Goal: Task Accomplishment & Management: Manage account settings

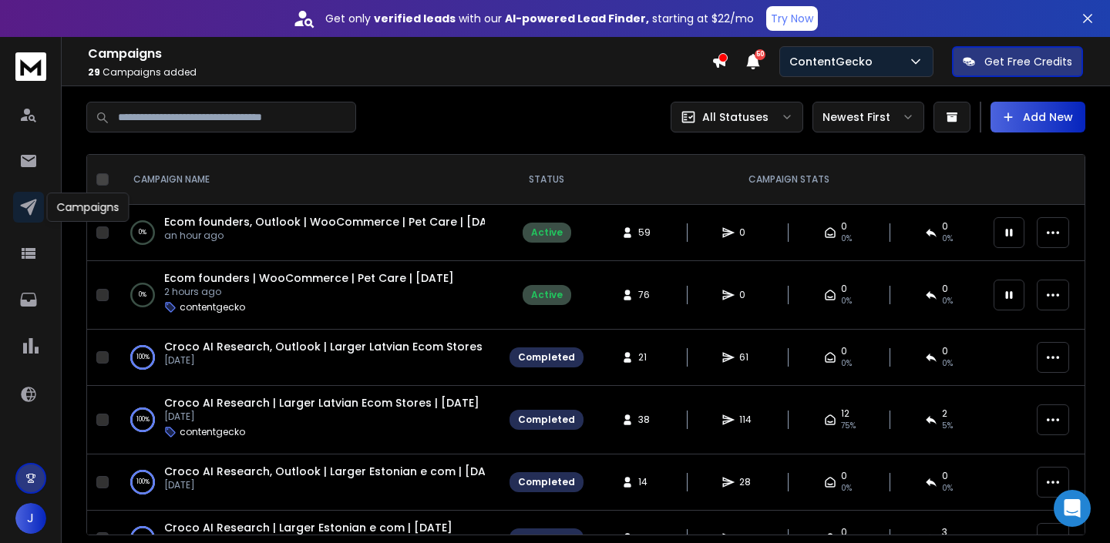
click at [844, 70] on button "ContentGecko" at bounding box center [856, 61] width 154 height 31
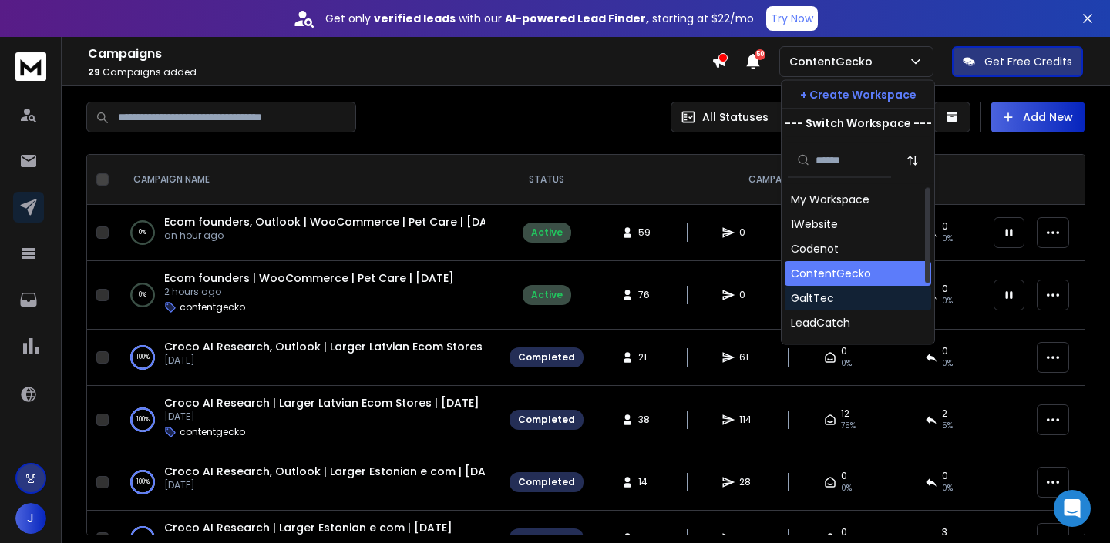
scroll to position [57, 0]
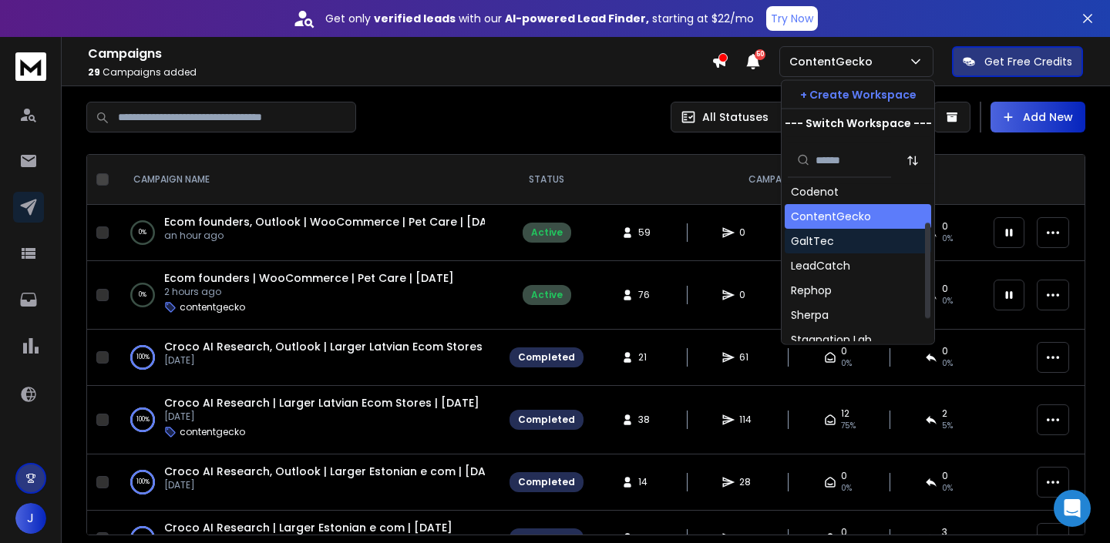
click at [835, 287] on div "Rephop" at bounding box center [857, 290] width 146 height 25
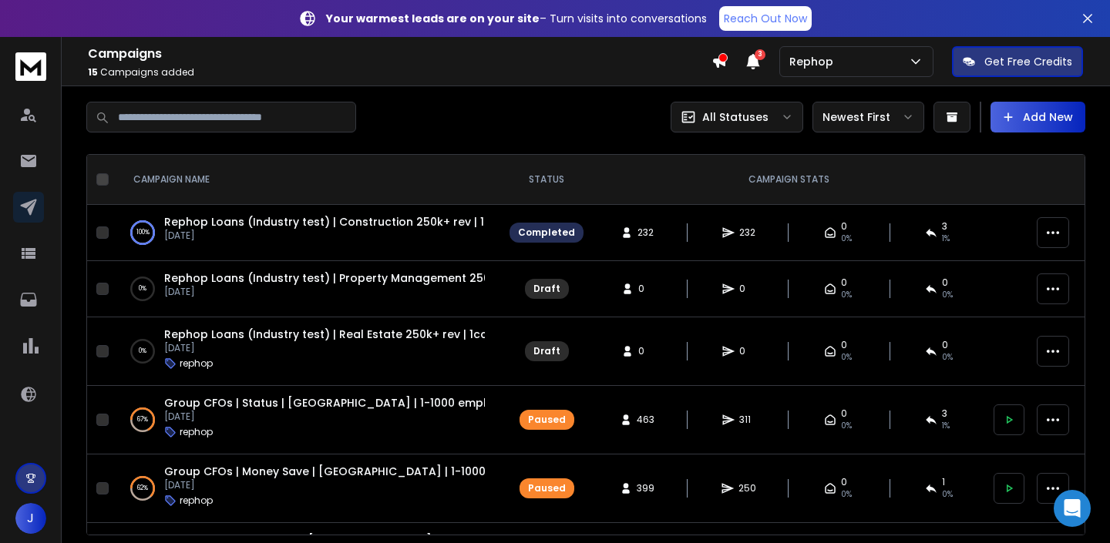
click at [1060, 229] on button "button" at bounding box center [1052, 232] width 32 height 31
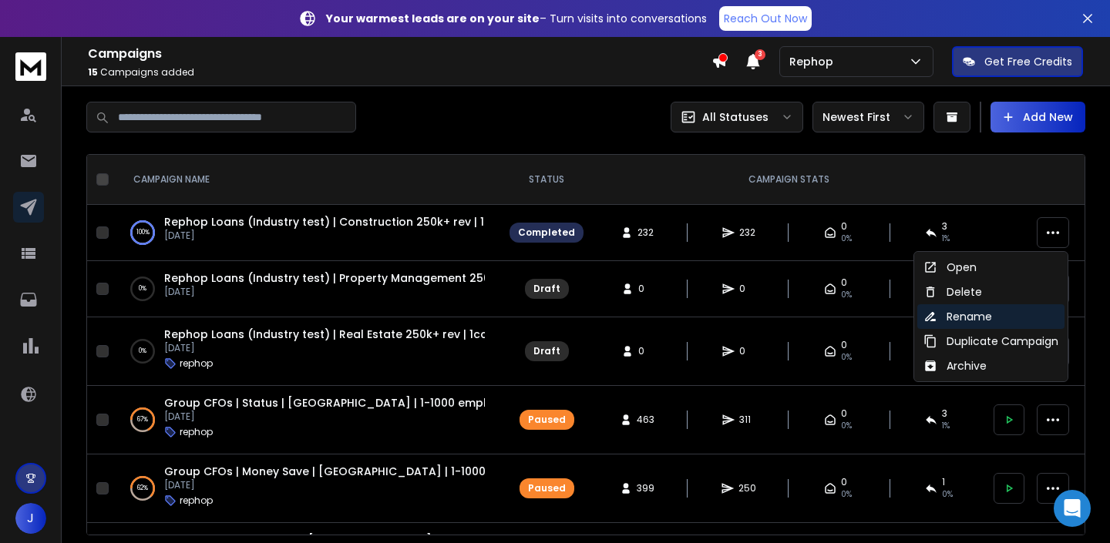
click at [459, 230] on p "8 days ago" at bounding box center [324, 236] width 321 height 12
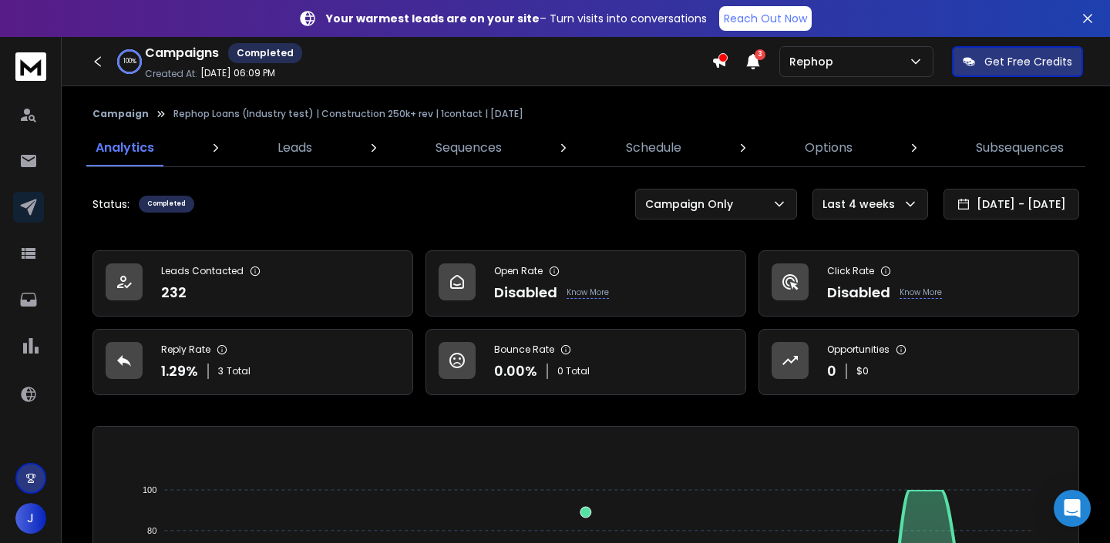
drag, startPoint x: 553, startPoint y: 110, endPoint x: 160, endPoint y: 103, distance: 393.8
click at [160, 103] on div "Campaign Rephop Loans (Industry test) | Construction 250k+ rev | 1contact | Aug…" at bounding box center [585, 114] width 999 height 25
copy p "Rephop Loans (Industry test) | Construction 250k+ rev | 1contact | Aug 7th 2025"
click at [25, 192] on link at bounding box center [28, 207] width 31 height 31
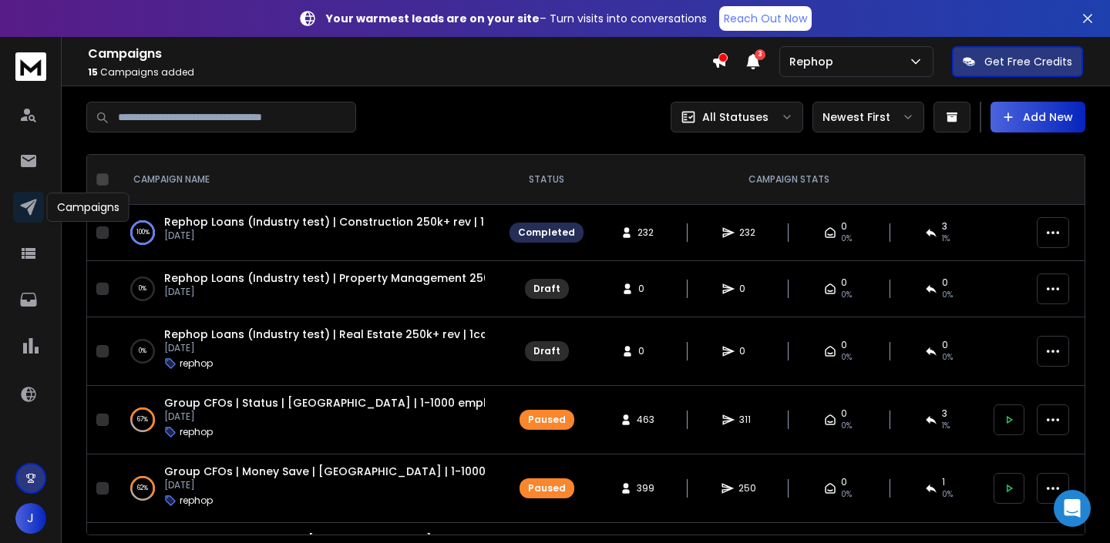
click at [373, 227] on span "Rephop Loans (Industry test) | Construction 250k+ rev | 1contact | Aug 7th 2025" at bounding box center [370, 221] width 413 height 15
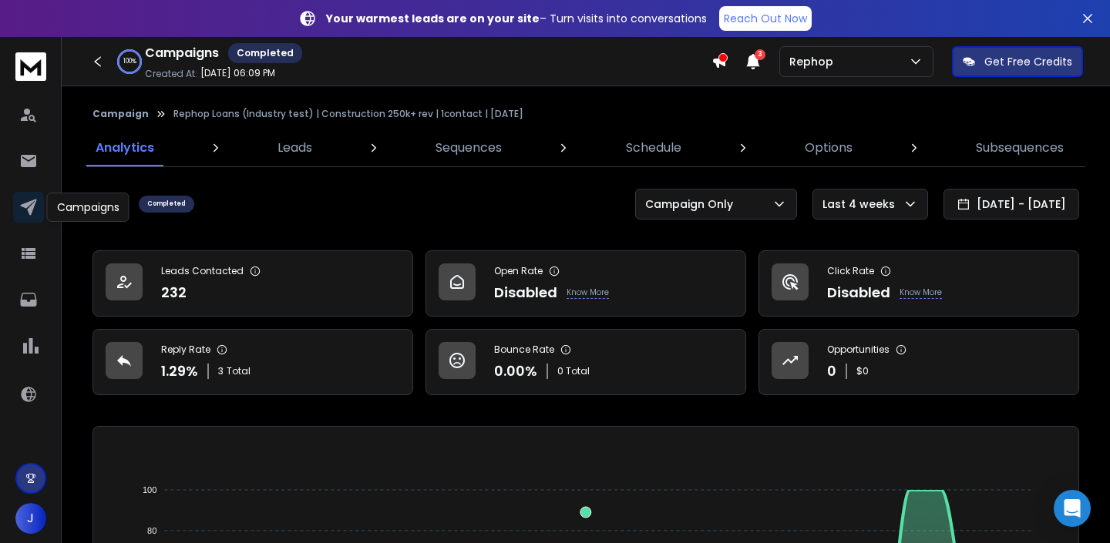
click at [30, 217] on link at bounding box center [28, 207] width 31 height 31
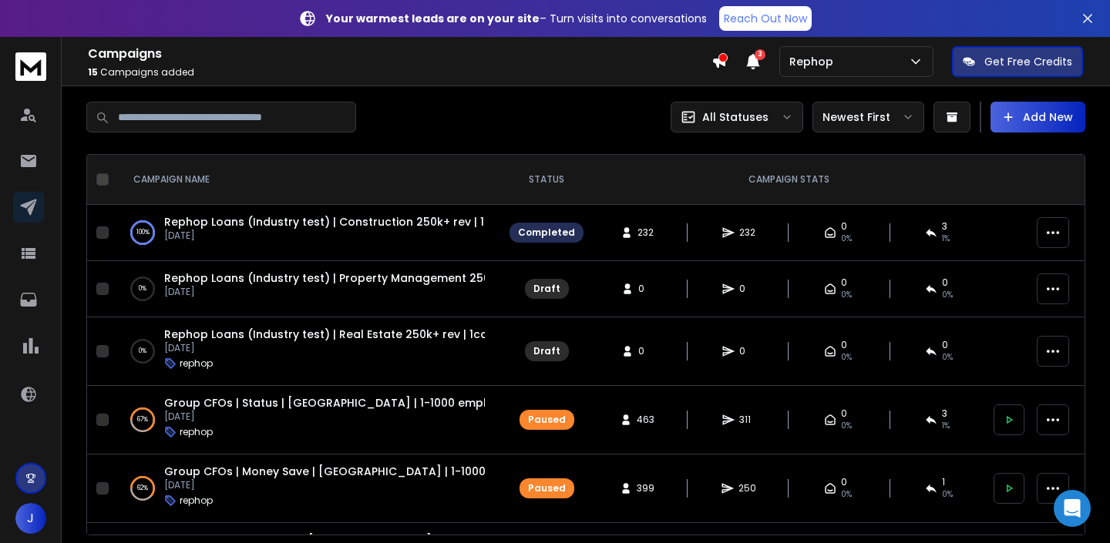
click at [1060, 236] on icon "button" at bounding box center [1052, 232] width 15 height 15
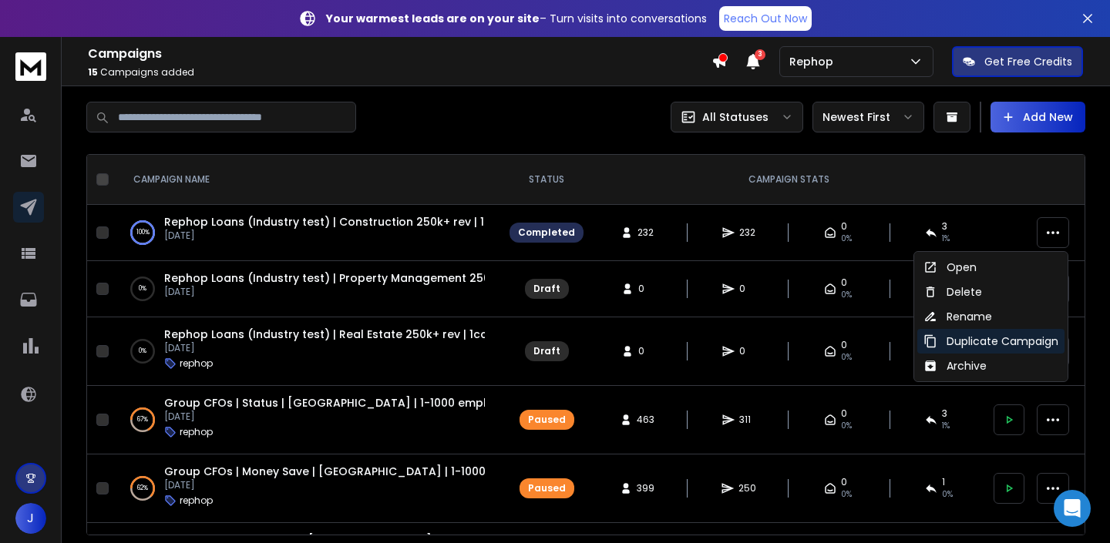
click at [1020, 342] on div "Duplicate Campaign" at bounding box center [990, 341] width 135 height 15
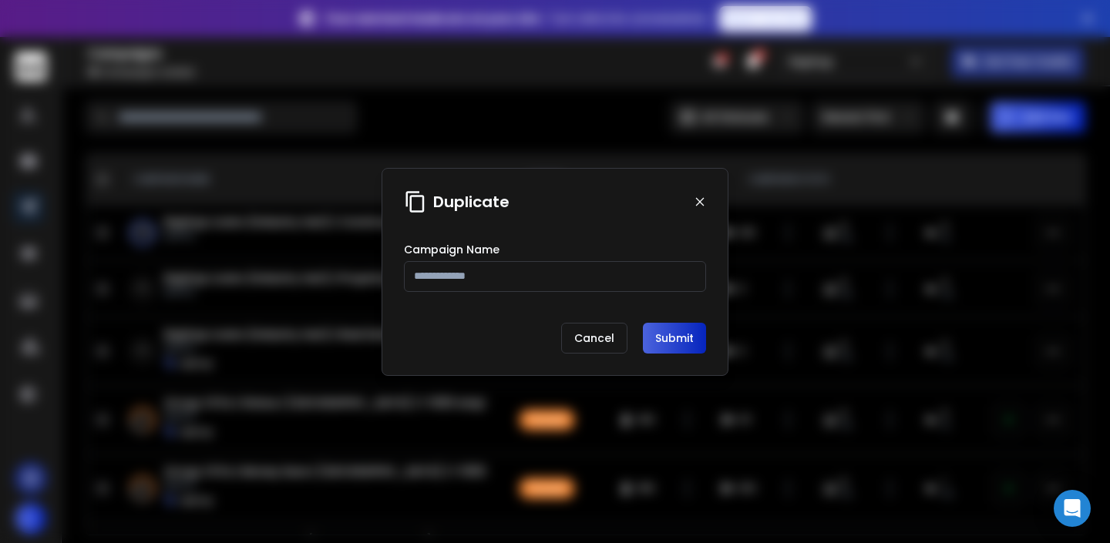
click at [594, 275] on input "text" at bounding box center [555, 276] width 302 height 31
paste input "**********"
click at [464, 280] on input "**********" at bounding box center [555, 276] width 302 height 31
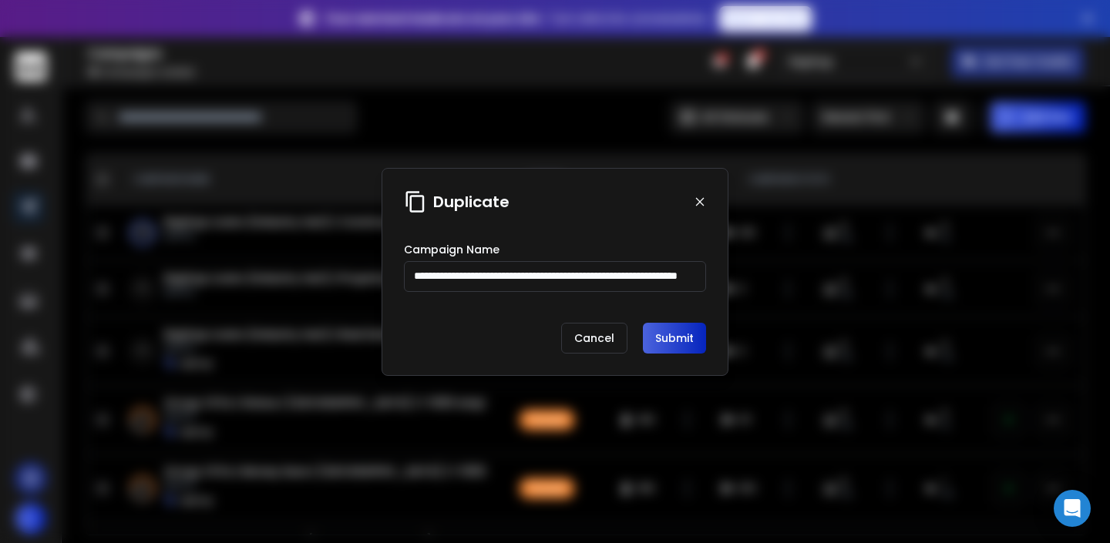
scroll to position [0, 79]
type input "**********"
click at [662, 340] on button "Submit" at bounding box center [674, 338] width 63 height 31
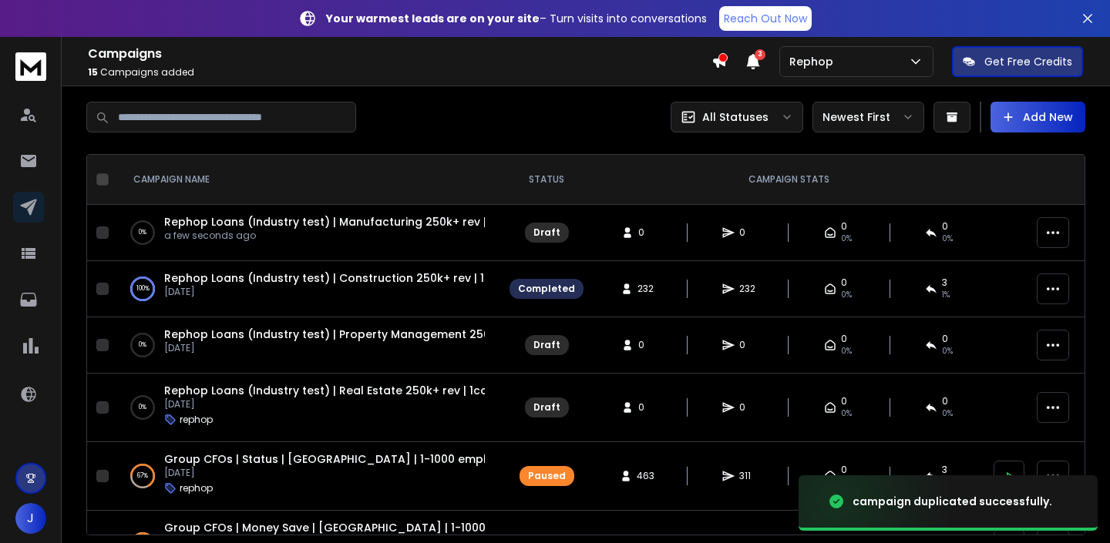
click at [419, 230] on p "a few seconds ago" at bounding box center [324, 236] width 321 height 12
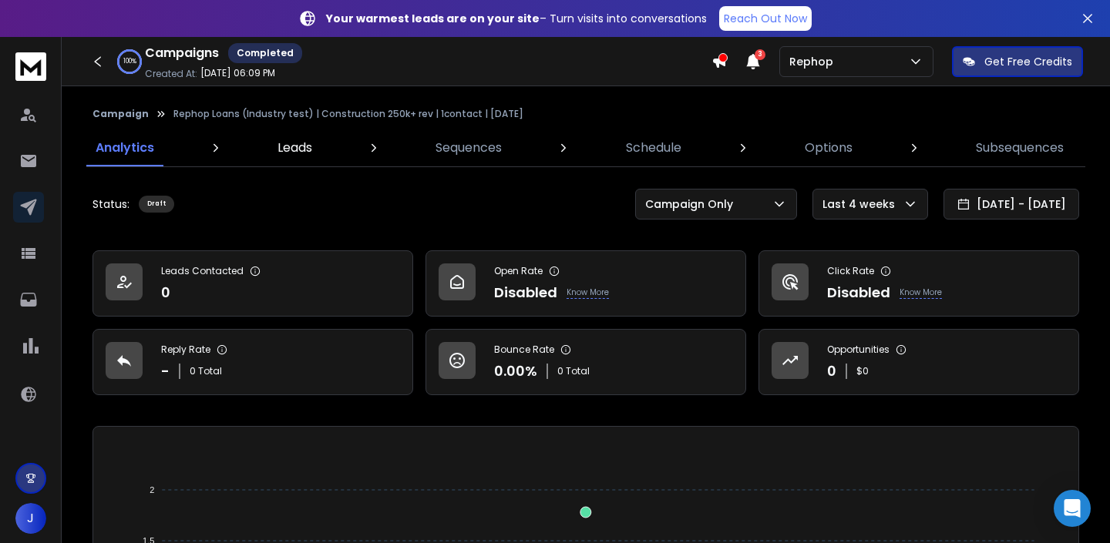
click at [291, 147] on p "Leads" at bounding box center [294, 148] width 35 height 18
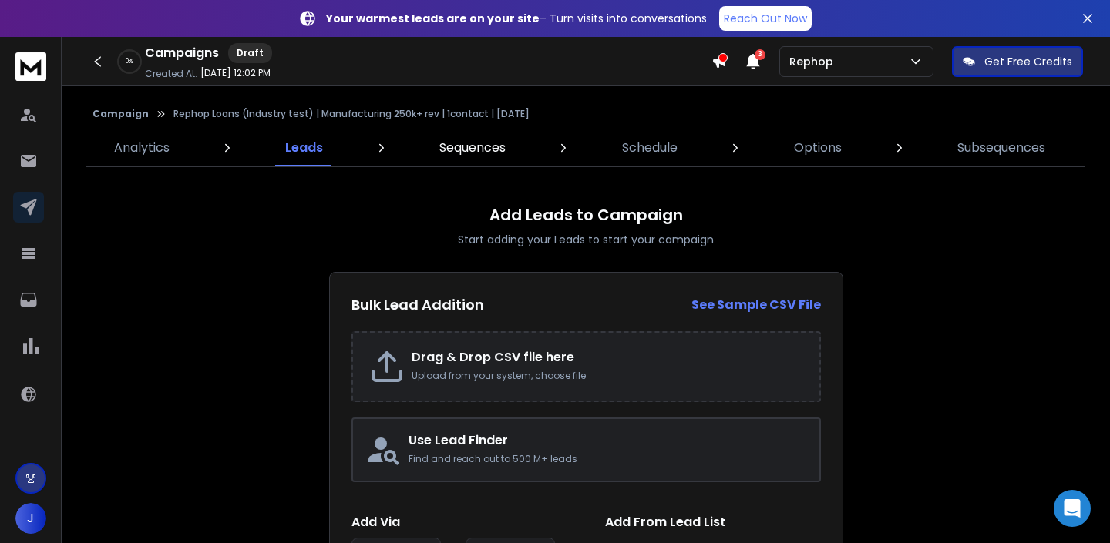
click at [465, 139] on p "Sequences" at bounding box center [472, 148] width 66 height 18
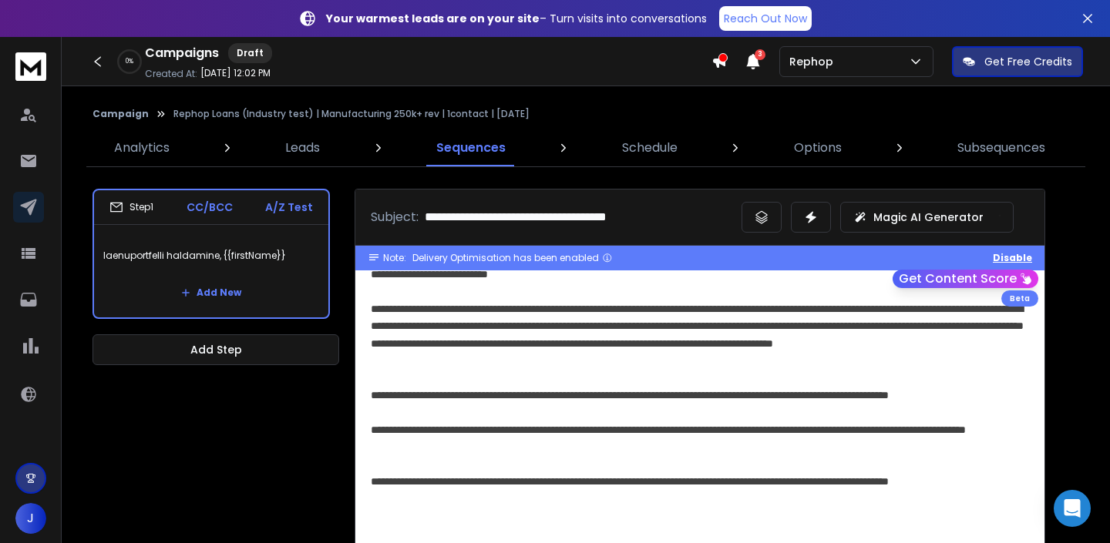
scroll to position [23, 0]
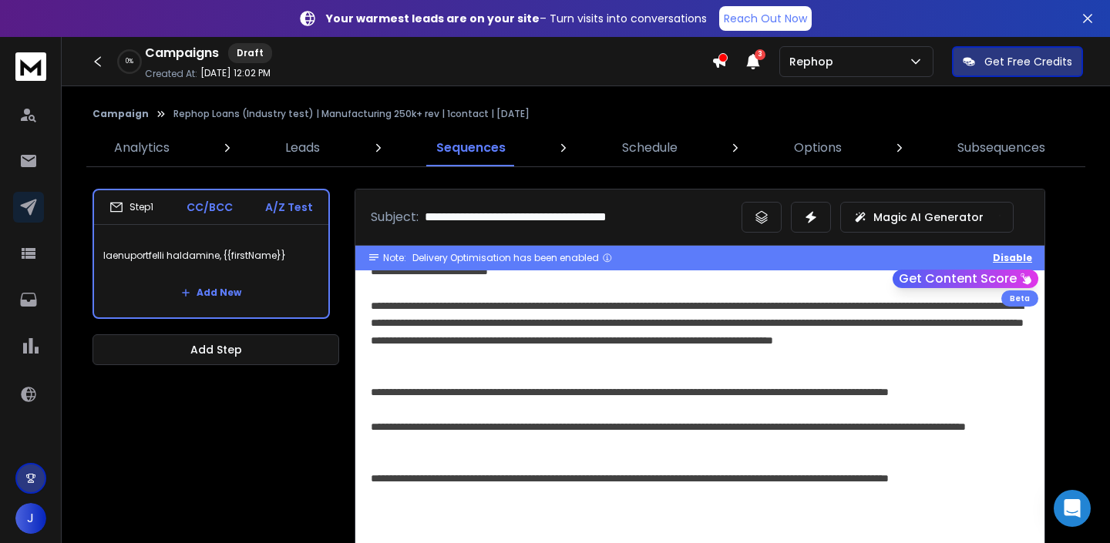
click at [512, 394] on div "**********" at bounding box center [700, 392] width 658 height 17
click at [529, 399] on div "**********" at bounding box center [700, 392] width 658 height 17
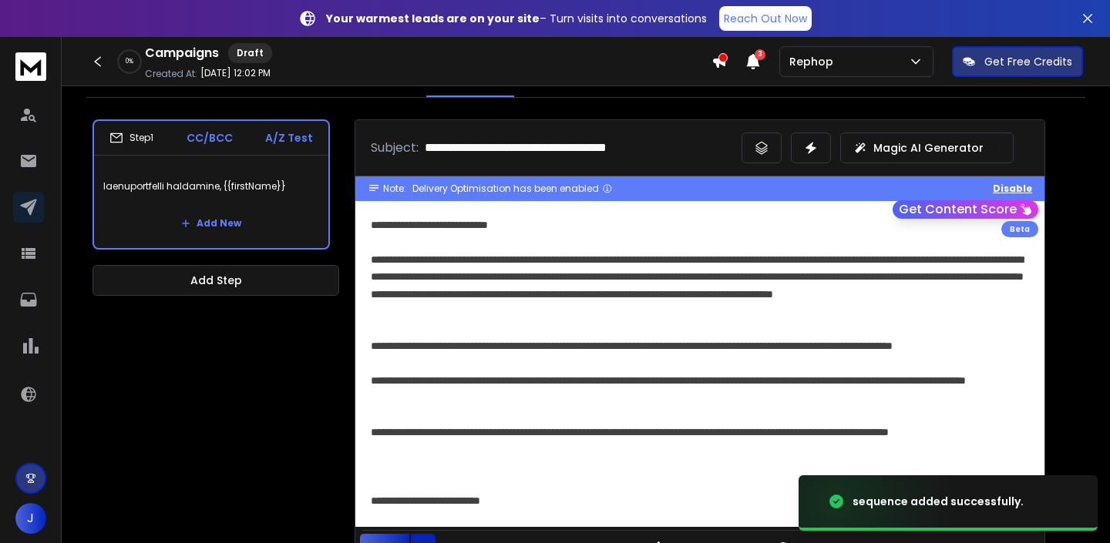
scroll to position [0, 0]
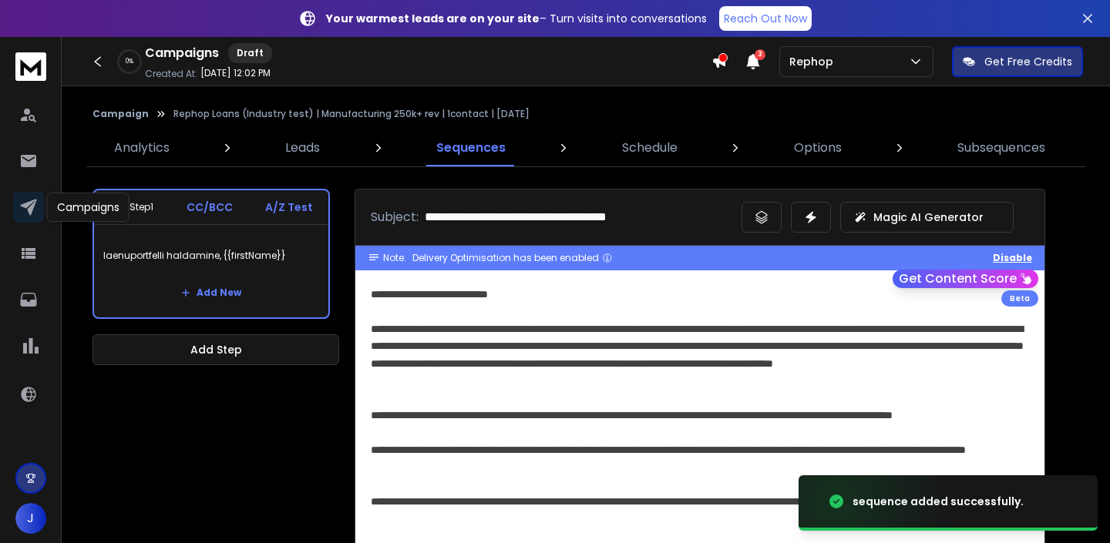
click at [25, 214] on icon at bounding box center [28, 207] width 18 height 18
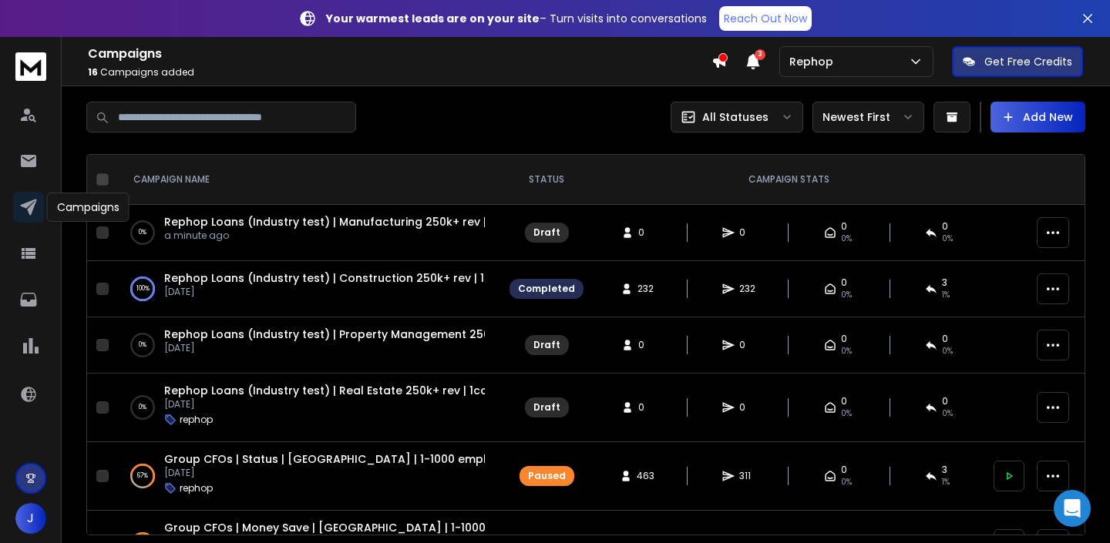
click at [422, 224] on span "Rephop Loans (Industry test) | Manufacturing 250k+ rev | 1contact | Aug 7th 2025" at bounding box center [375, 221] width 422 height 15
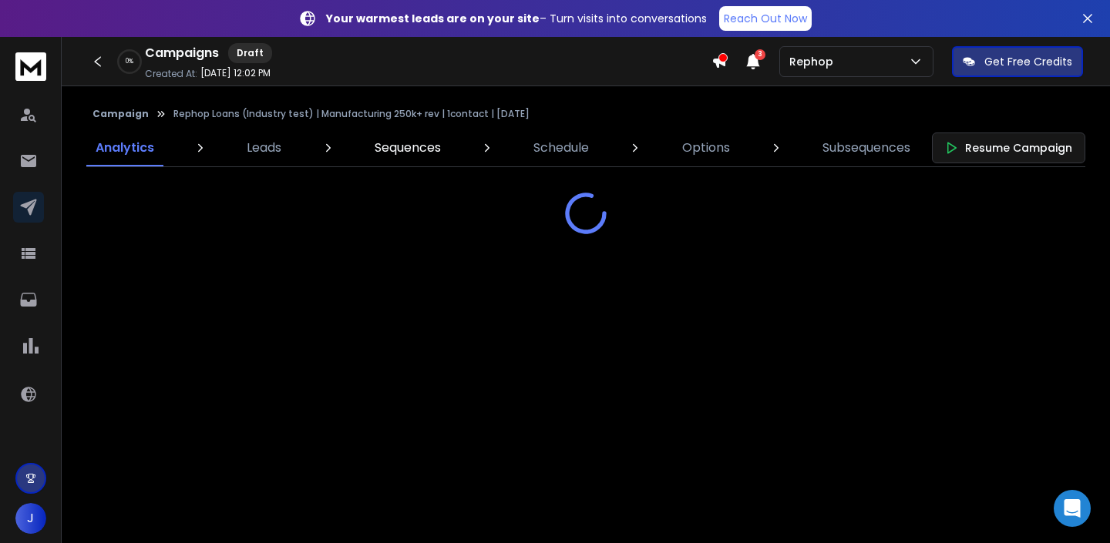
click at [410, 151] on p "Sequences" at bounding box center [408, 148] width 66 height 18
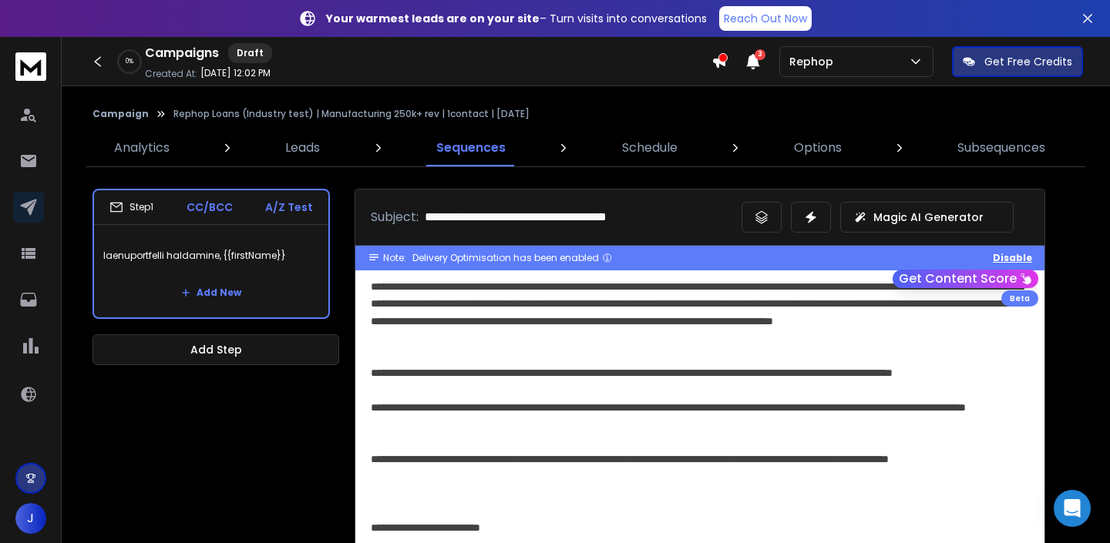
scroll to position [50, 0]
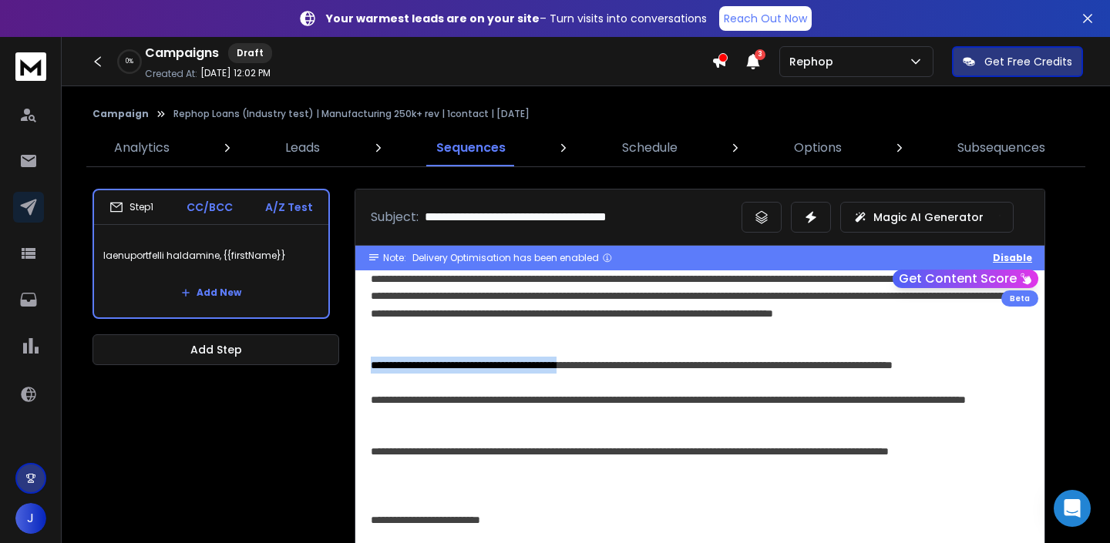
drag, startPoint x: 593, startPoint y: 365, endPoint x: 375, endPoint y: 361, distance: 218.1
click at [374, 361] on div "**********" at bounding box center [700, 365] width 658 height 17
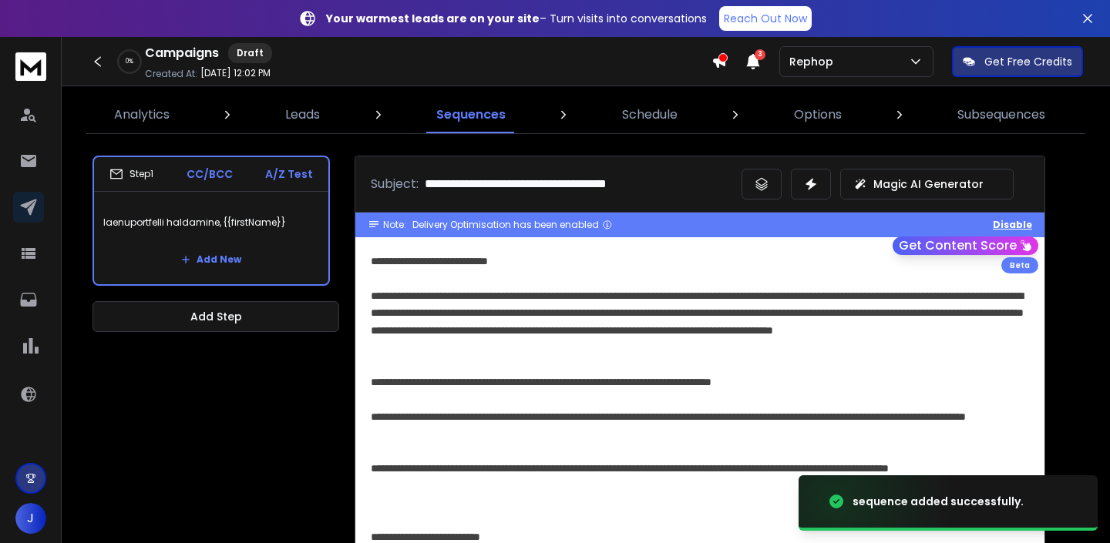
scroll to position [0, 0]
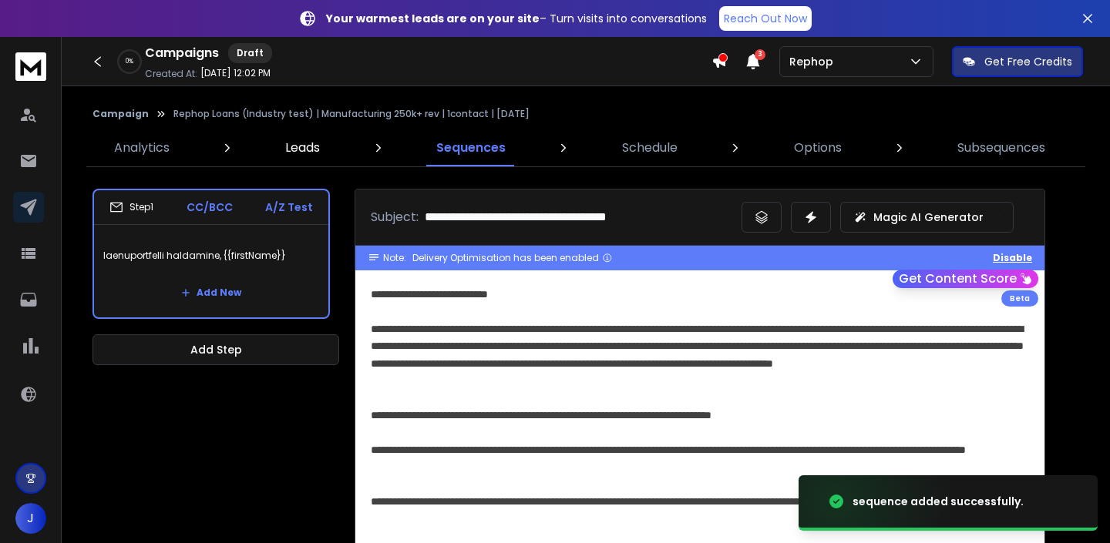
click at [310, 153] on p "Leads" at bounding box center [302, 148] width 35 height 18
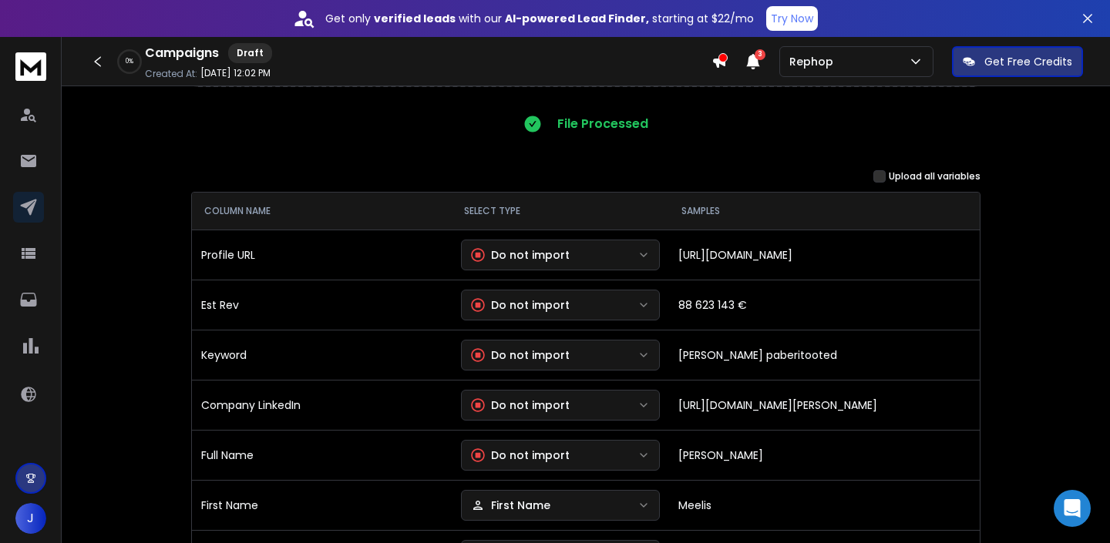
scroll to position [164, 0]
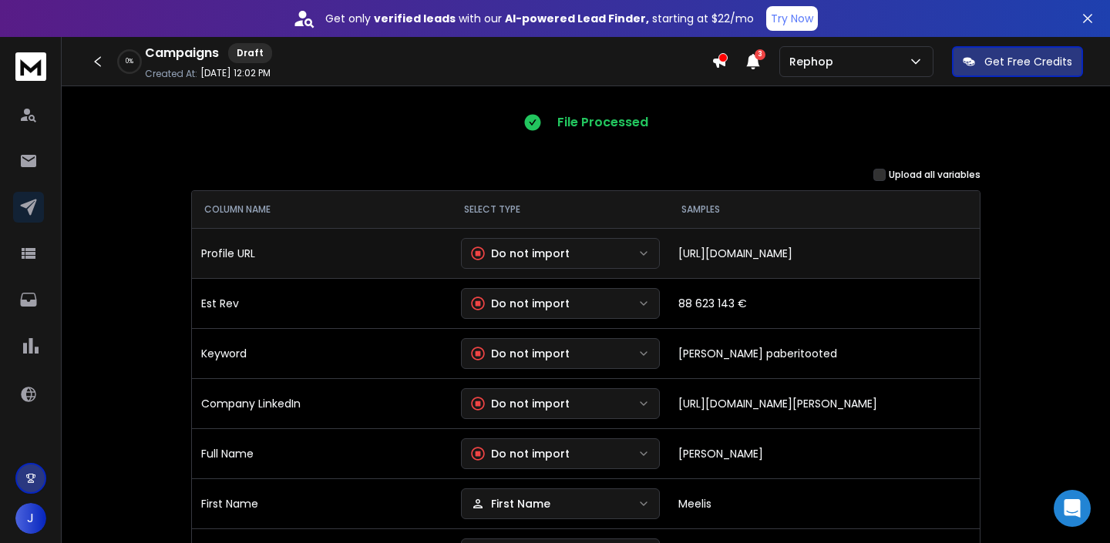
click at [555, 246] on div "Do not import" at bounding box center [520, 253] width 99 height 15
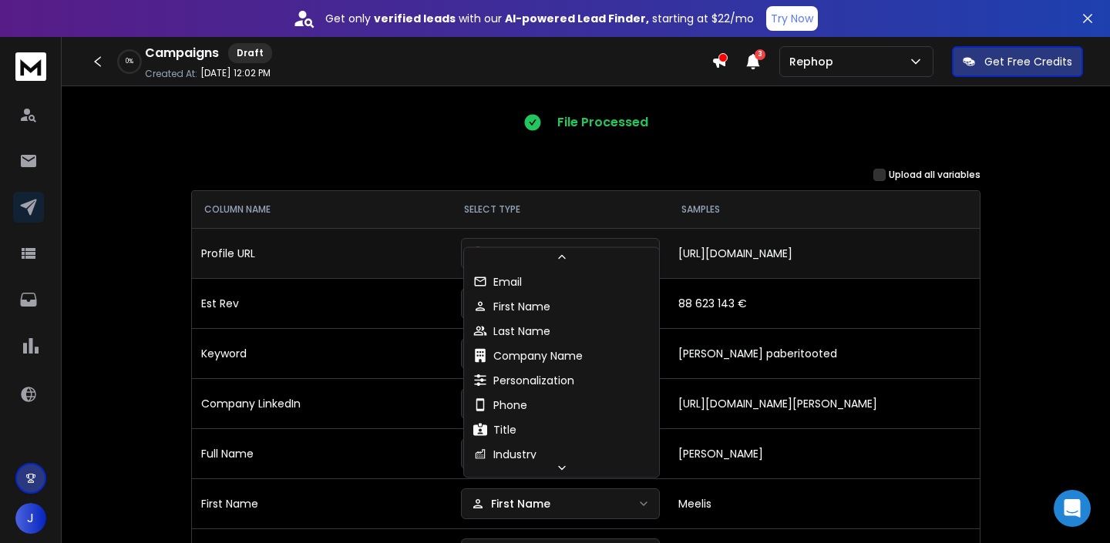
scroll to position [156, 0]
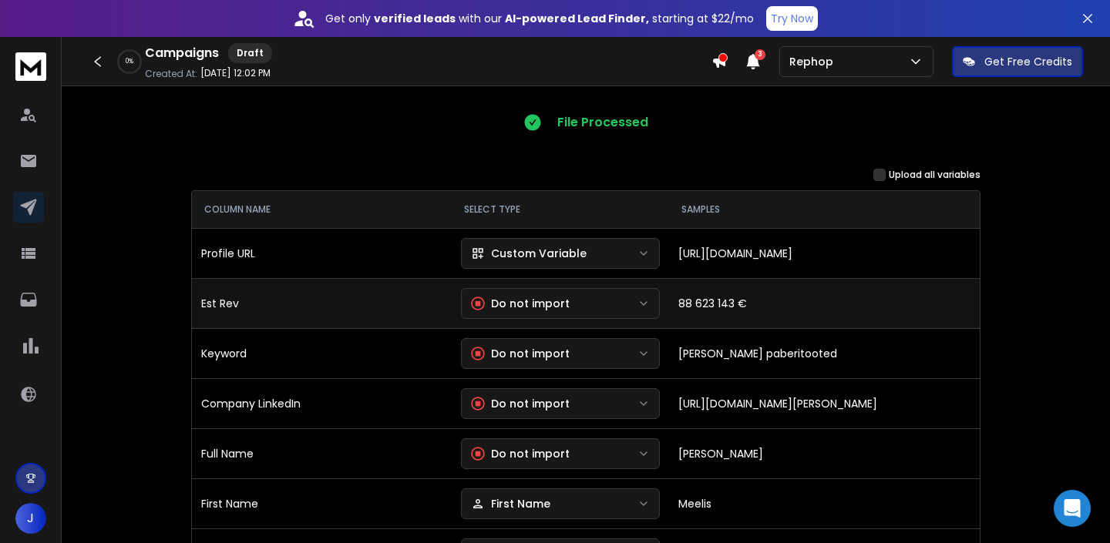
click at [546, 296] on div "Do not import" at bounding box center [520, 303] width 99 height 15
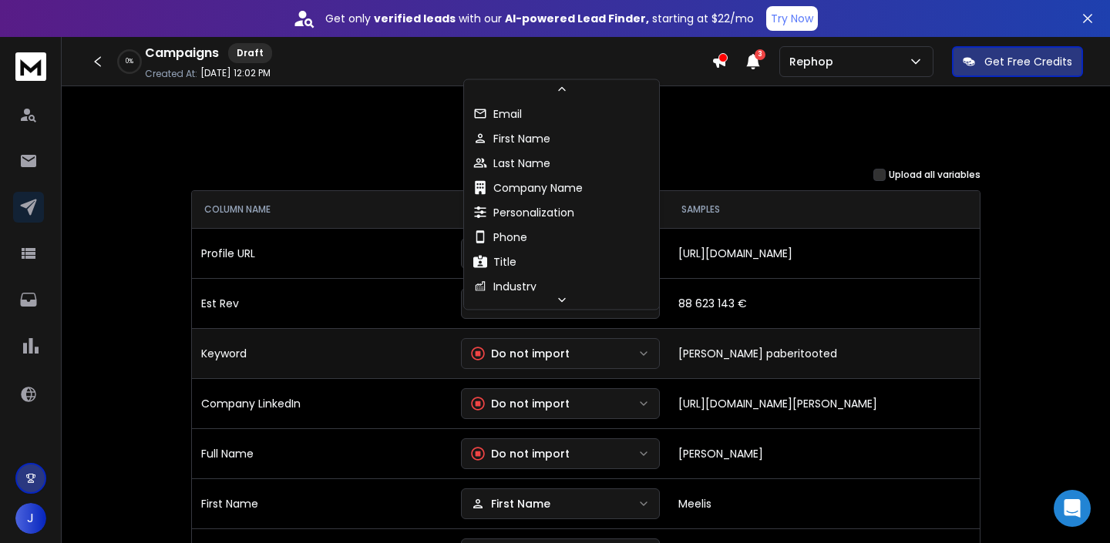
click at [541, 338] on button "Do not import" at bounding box center [560, 353] width 199 height 31
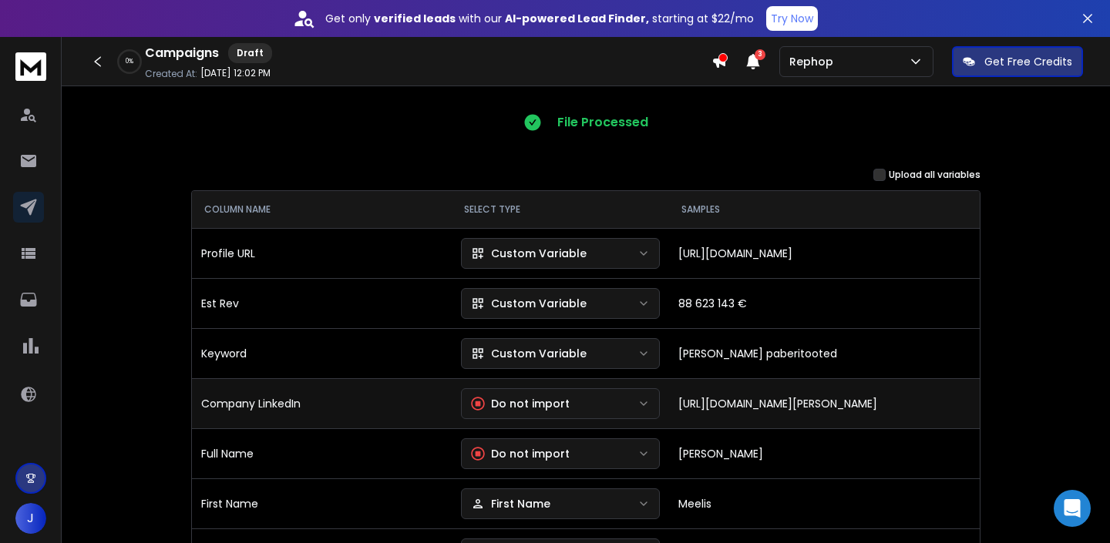
click at [545, 396] on div "Do not import" at bounding box center [520, 403] width 99 height 15
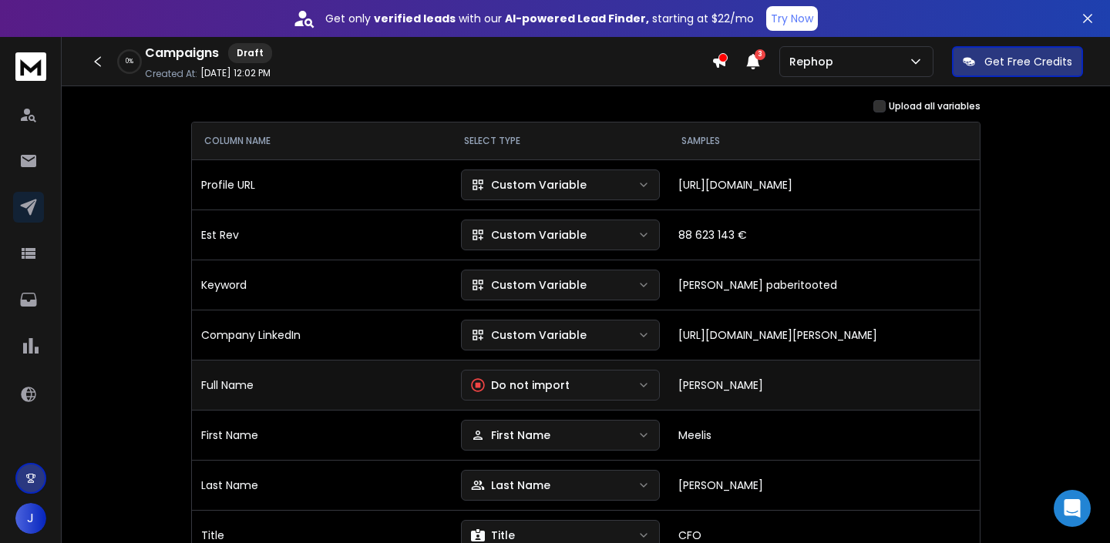
scroll to position [250, 0]
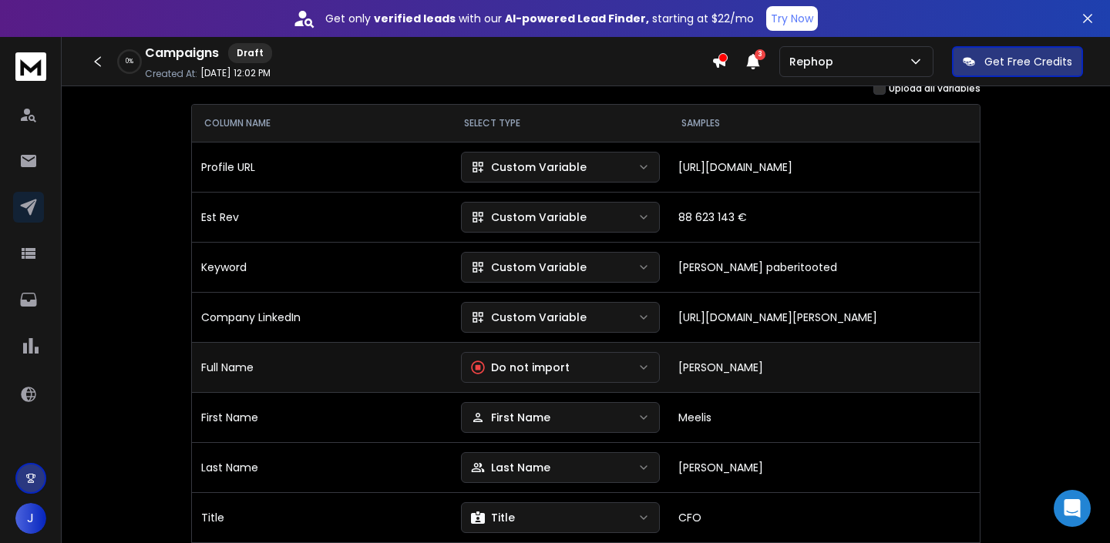
click at [550, 360] on div "Do not import" at bounding box center [520, 367] width 99 height 15
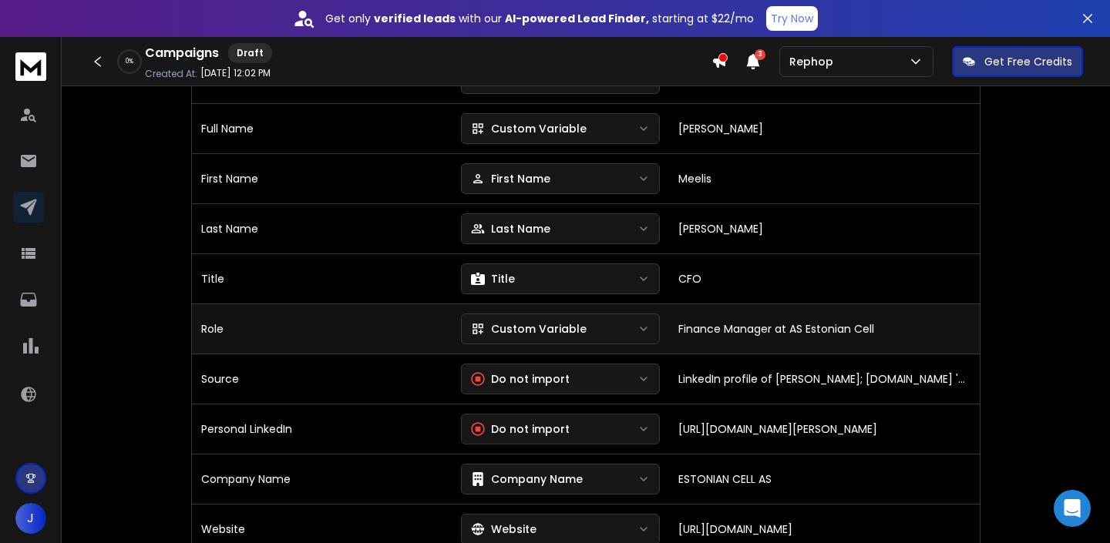
scroll to position [492, 0]
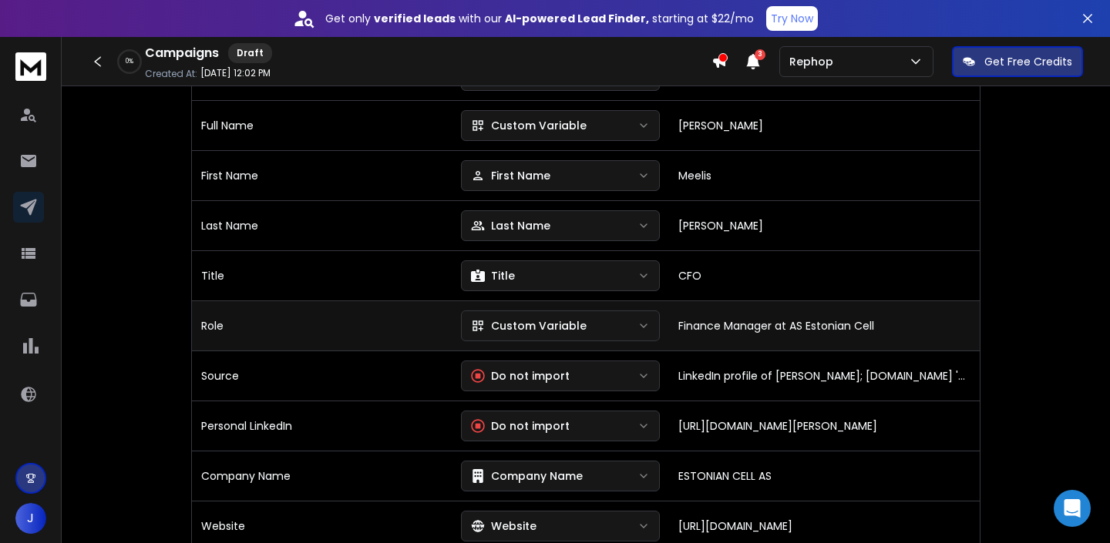
click at [559, 368] on div "Do not import" at bounding box center [520, 375] width 99 height 15
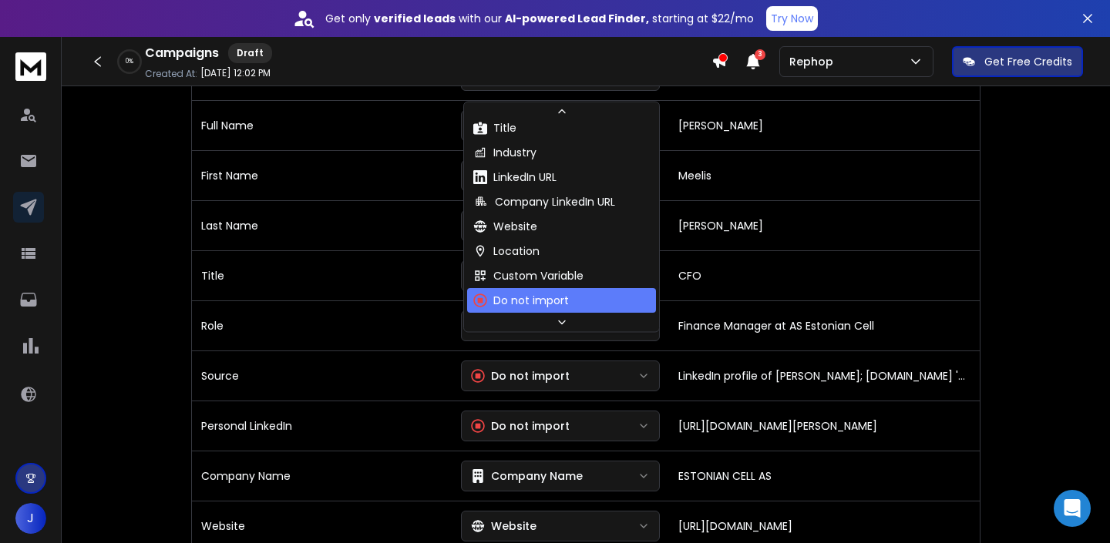
scroll to position [140, 0]
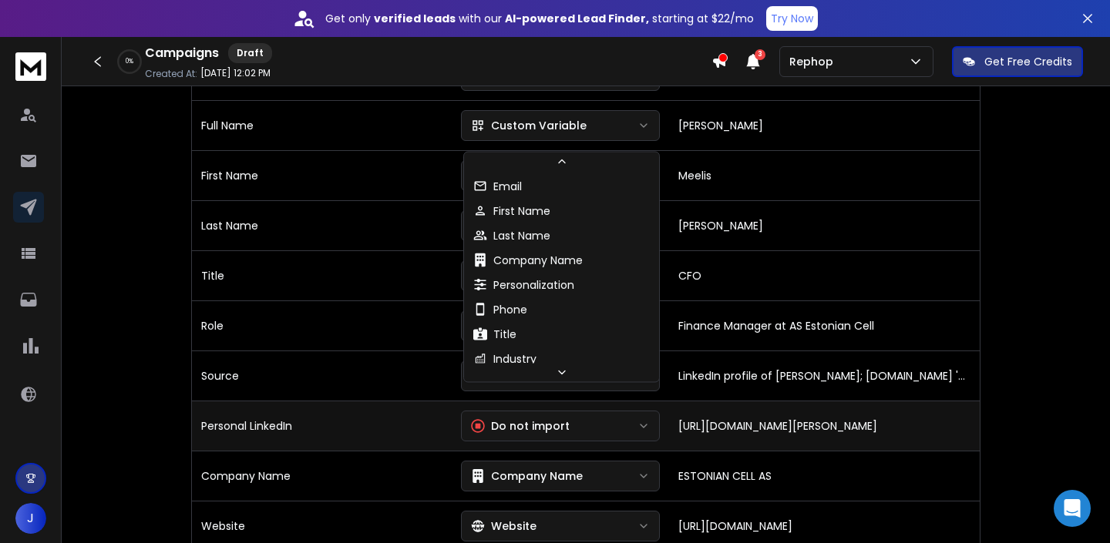
click at [557, 418] on div "Do not import" at bounding box center [520, 425] width 99 height 15
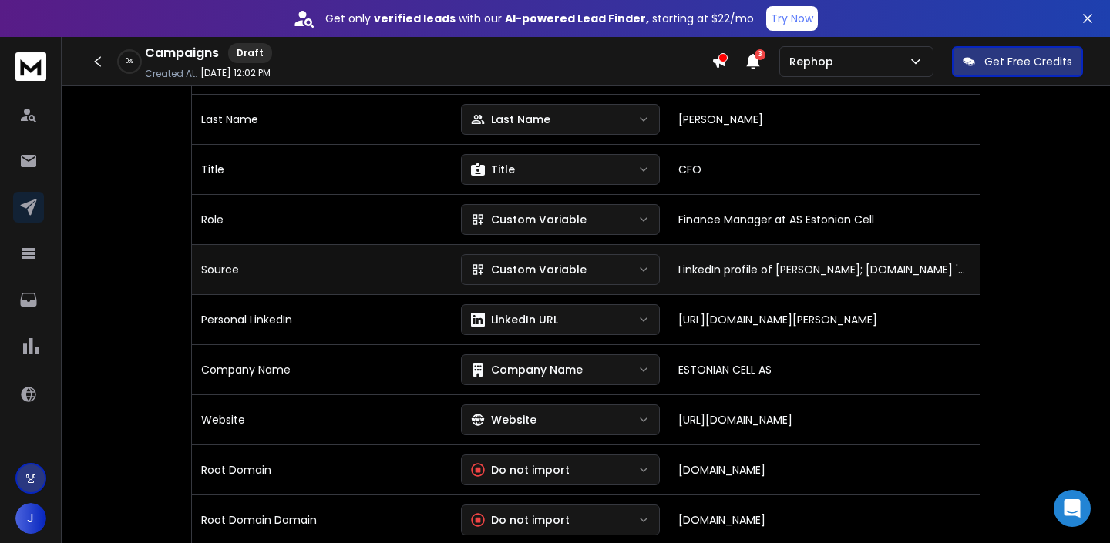
scroll to position [600, 0]
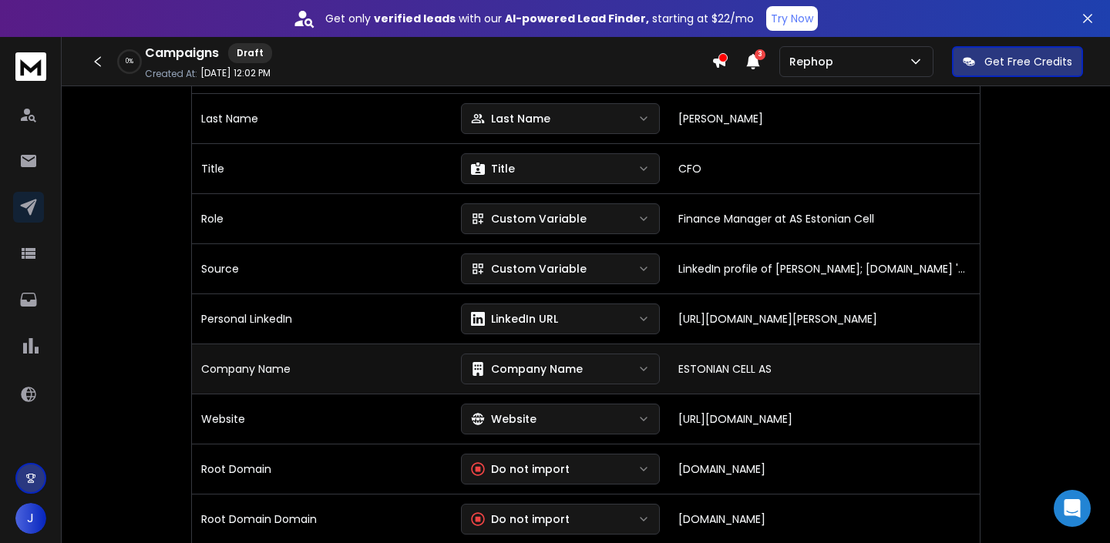
click at [553, 354] on button "Company Name" at bounding box center [560, 369] width 199 height 31
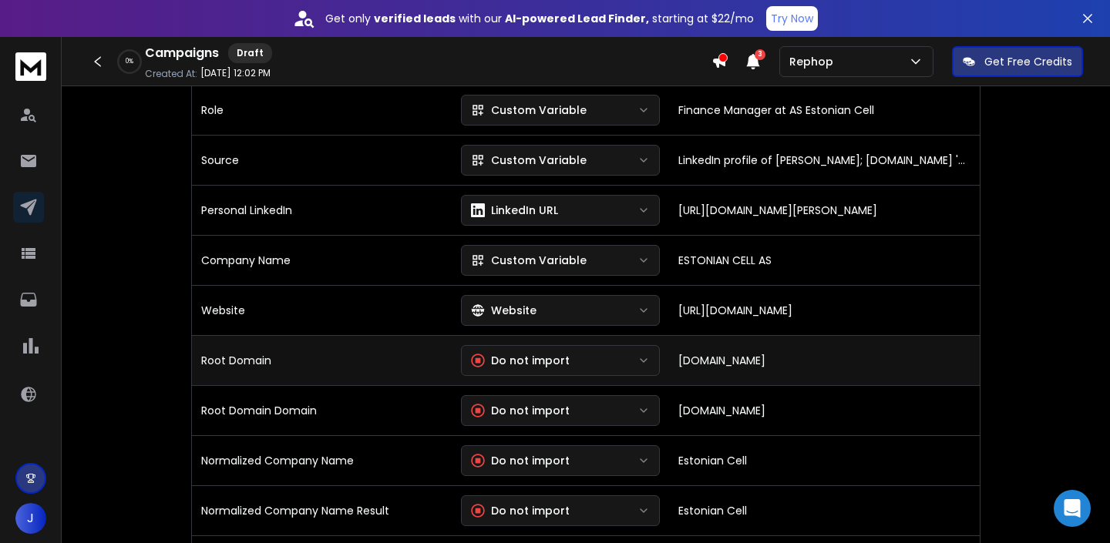
scroll to position [714, 0]
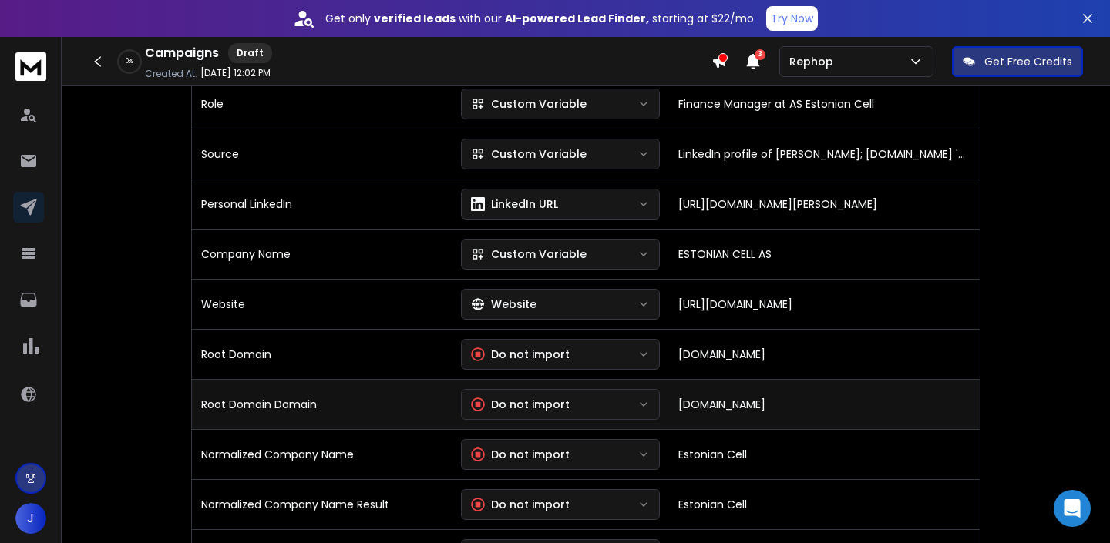
click at [554, 389] on button "Do not import" at bounding box center [560, 404] width 199 height 31
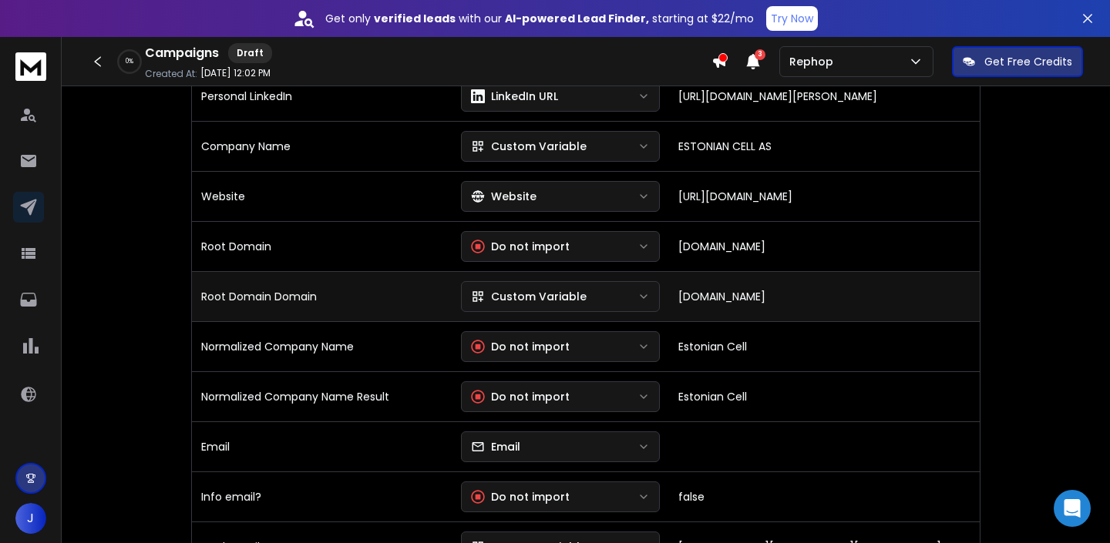
scroll to position [823, 0]
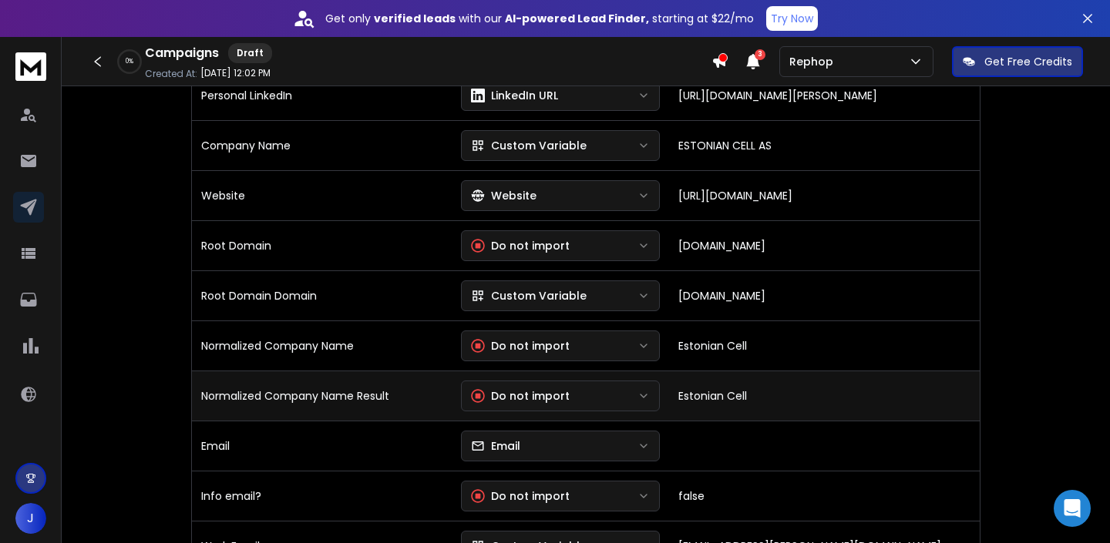
click at [563, 381] on button "Do not import" at bounding box center [560, 396] width 199 height 31
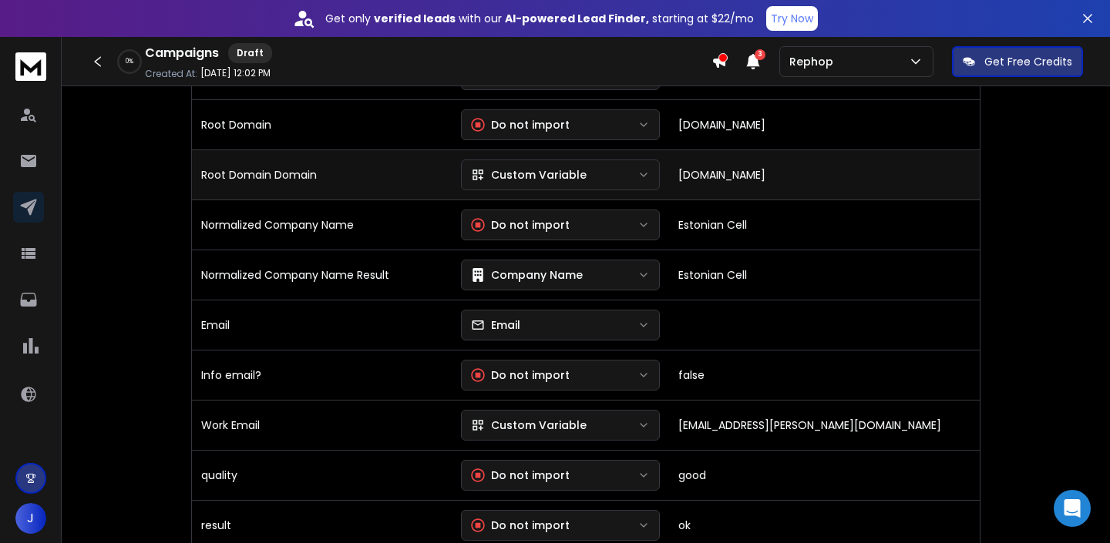
scroll to position [949, 0]
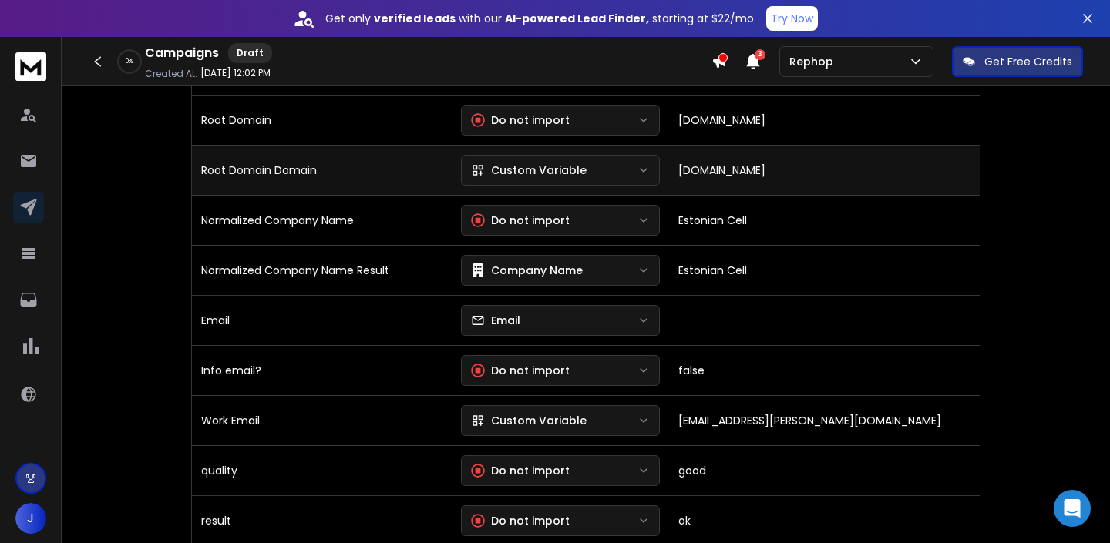
click at [557, 305] on button "Email" at bounding box center [560, 320] width 199 height 31
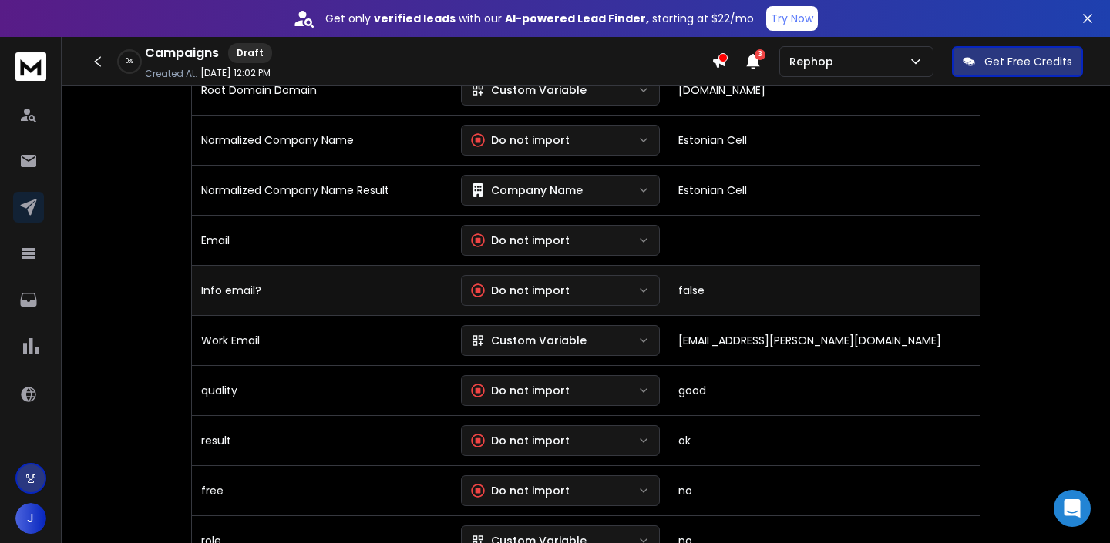
scroll to position [1026, 0]
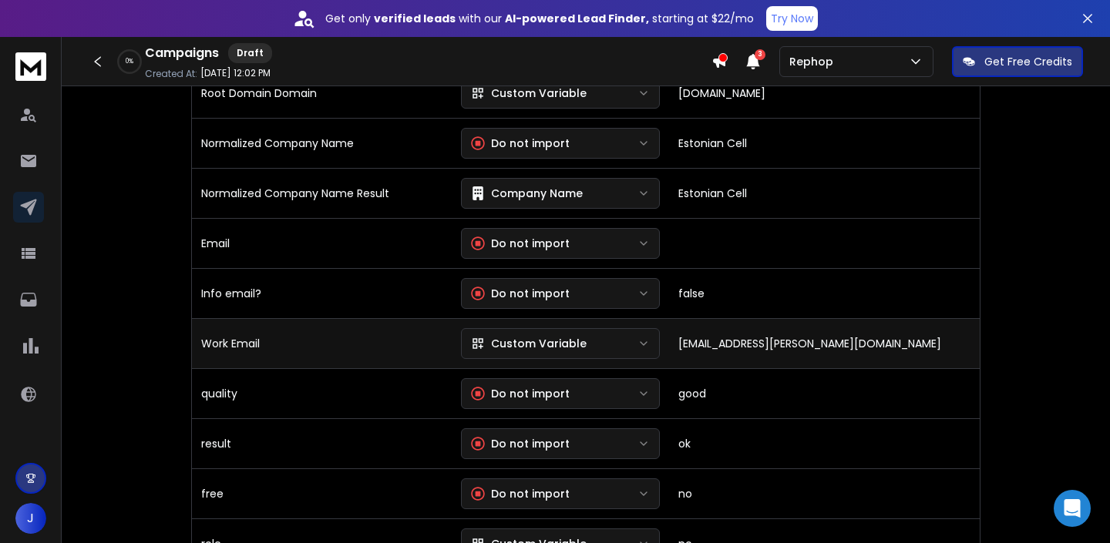
click at [556, 336] on div "Custom Variable" at bounding box center [529, 343] width 116 height 15
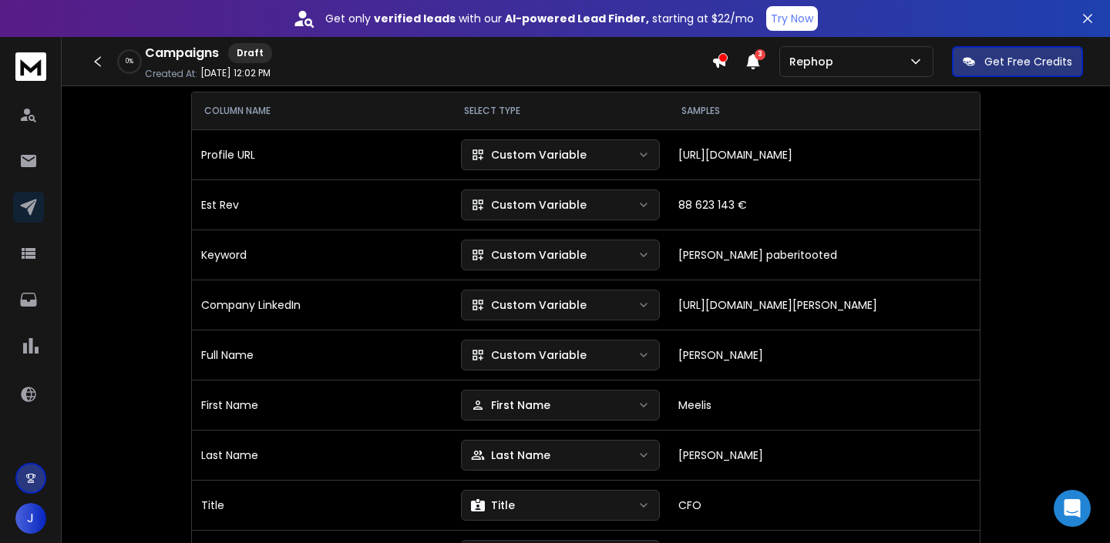
scroll to position [231, 0]
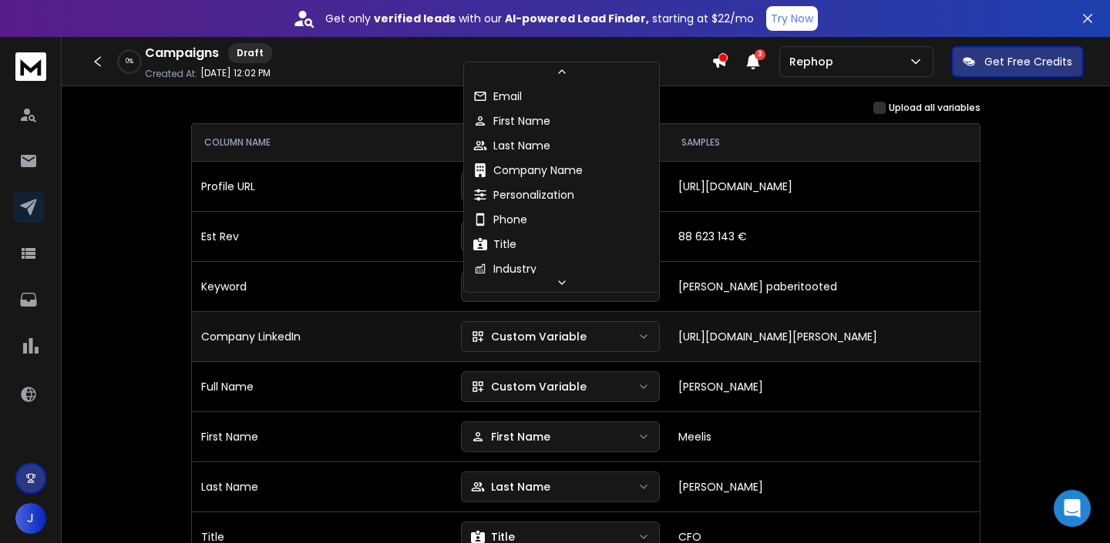
click at [565, 329] on div "Custom Variable" at bounding box center [529, 336] width 116 height 15
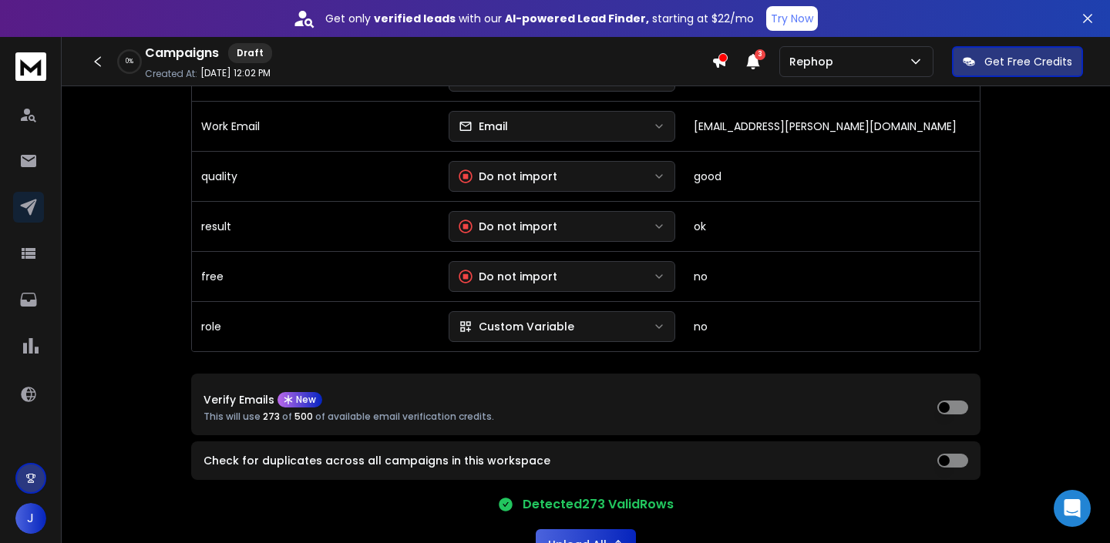
scroll to position [1259, 0]
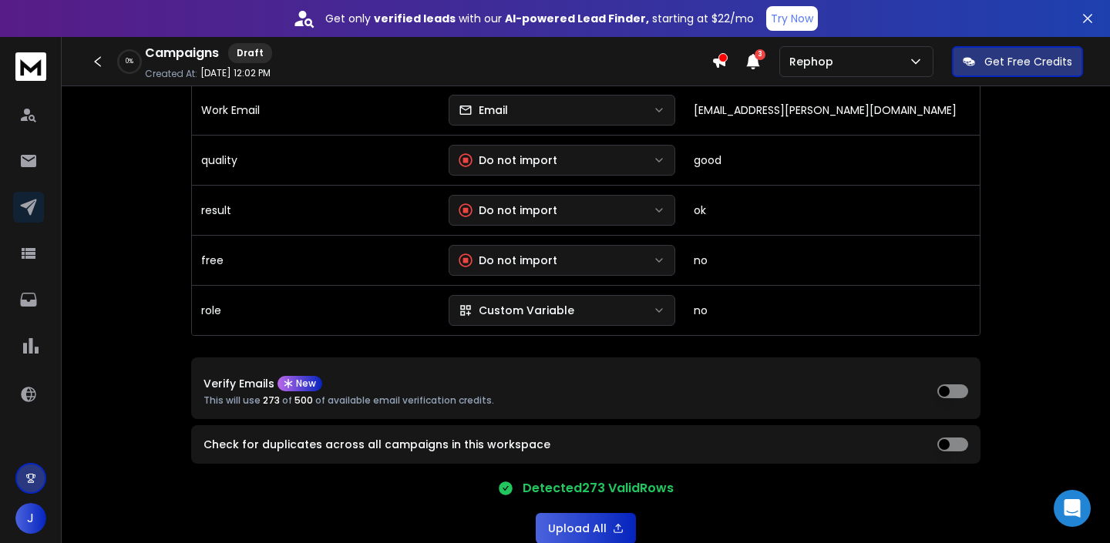
click at [592, 513] on button "Upload All" at bounding box center [586, 528] width 100 height 31
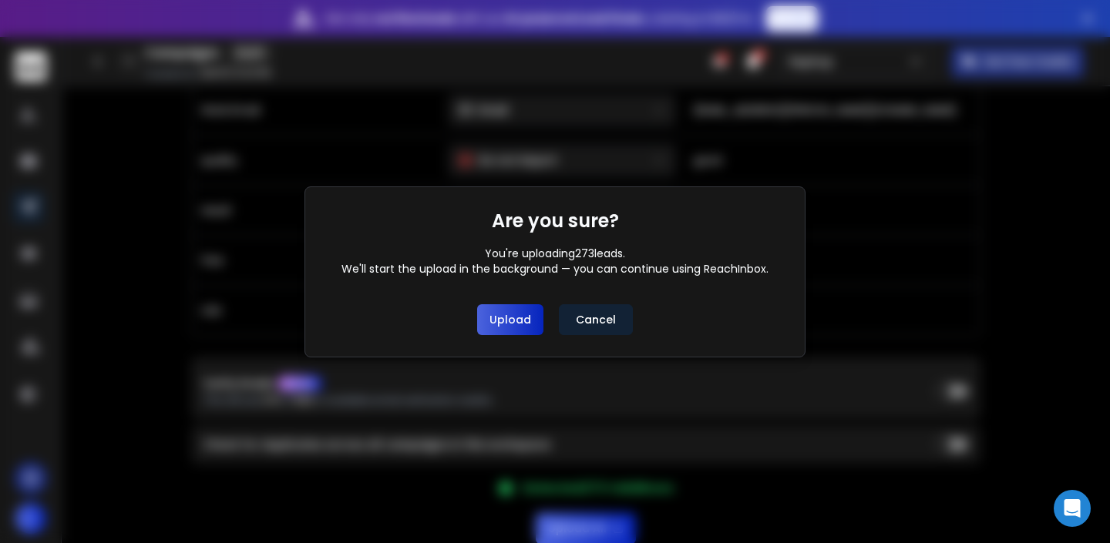
click at [526, 320] on button "Upload" at bounding box center [510, 319] width 66 height 31
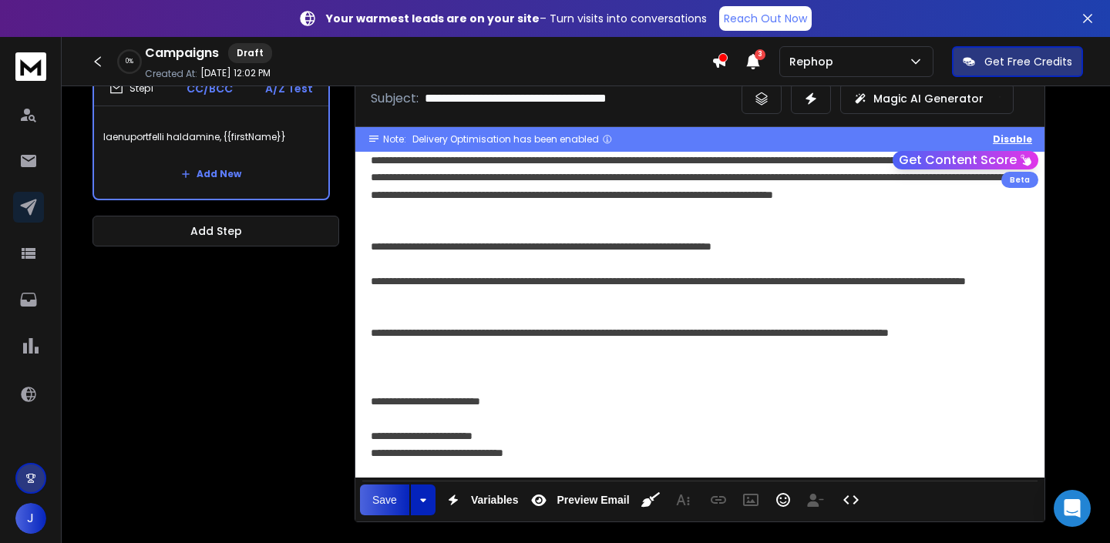
scroll to position [119, 0]
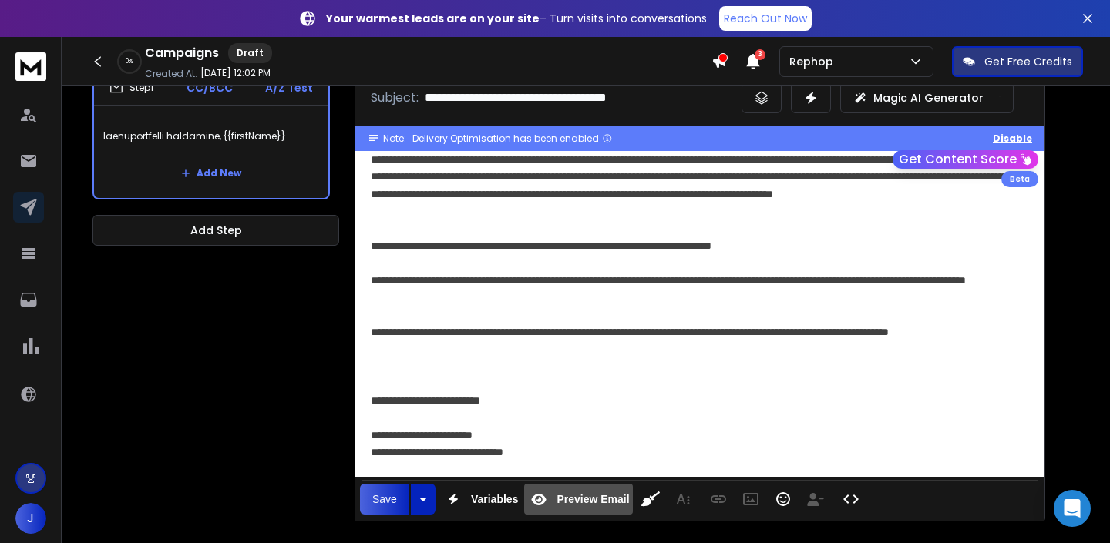
click at [557, 499] on span "Preview Email" at bounding box center [592, 499] width 79 height 13
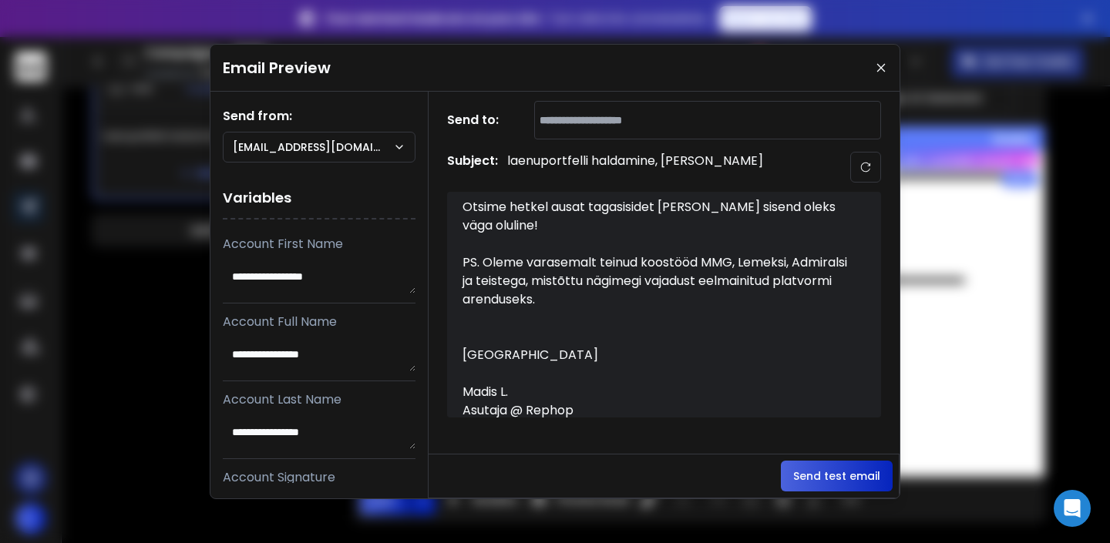
scroll to position [160, 0]
click at [883, 64] on icon at bounding box center [881, 68] width 8 height 8
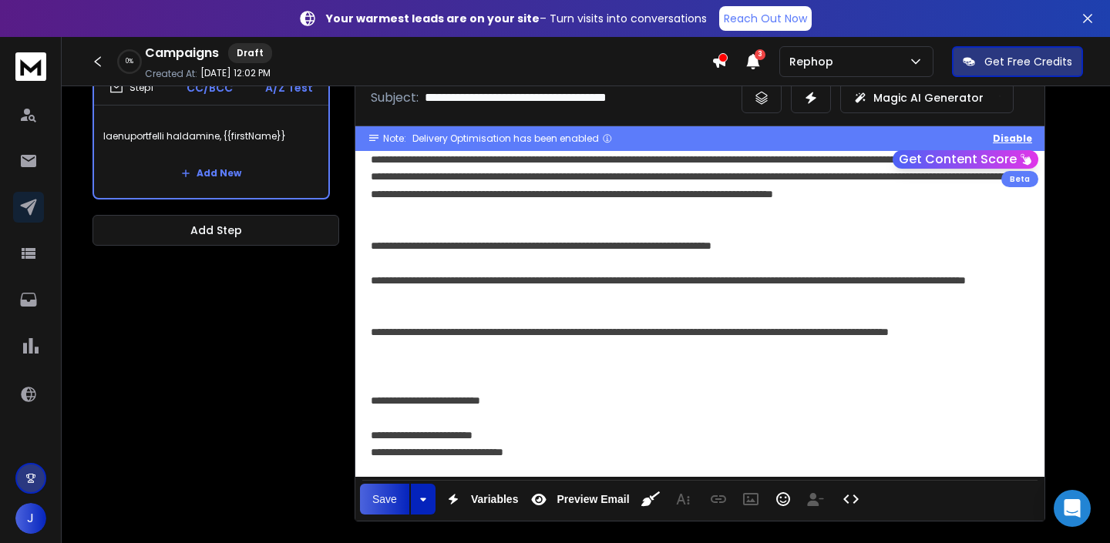
click at [796, 338] on div "**********" at bounding box center [700, 341] width 658 height 35
click at [825, 336] on div "**********" at bounding box center [700, 341] width 658 height 35
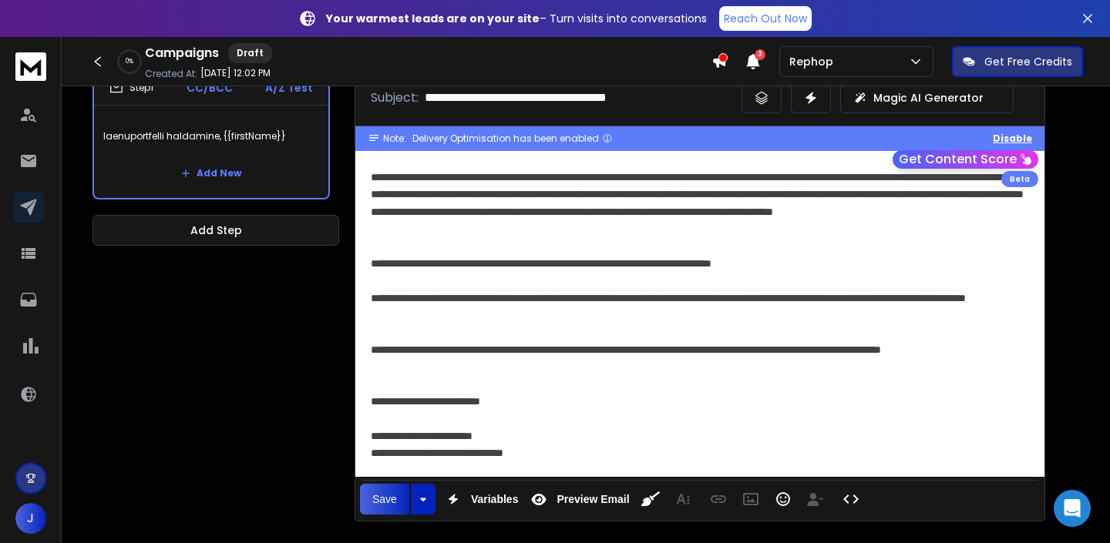
scroll to position [50, 0]
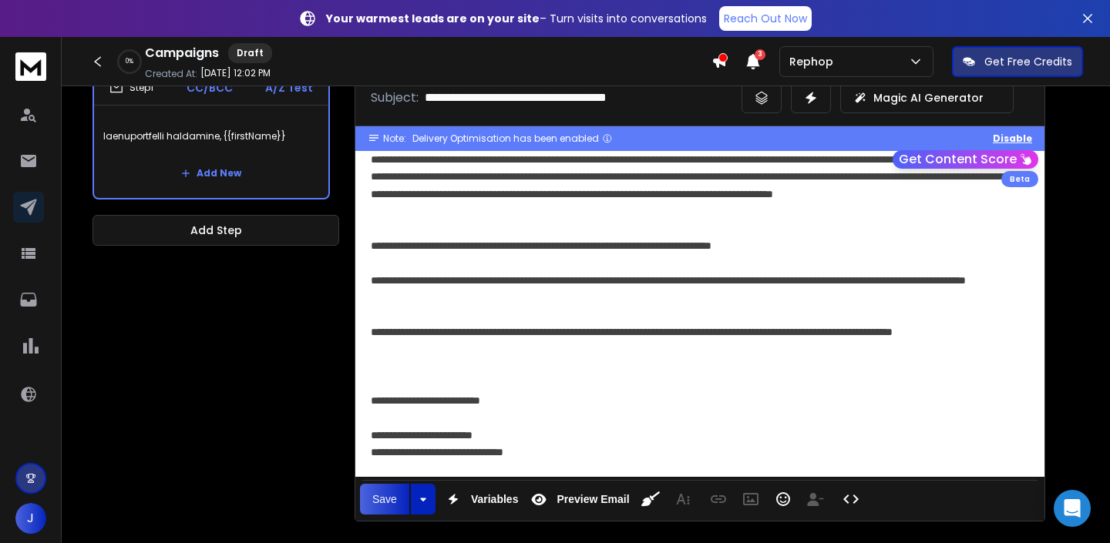
click at [751, 334] on div "**********" at bounding box center [700, 341] width 658 height 35
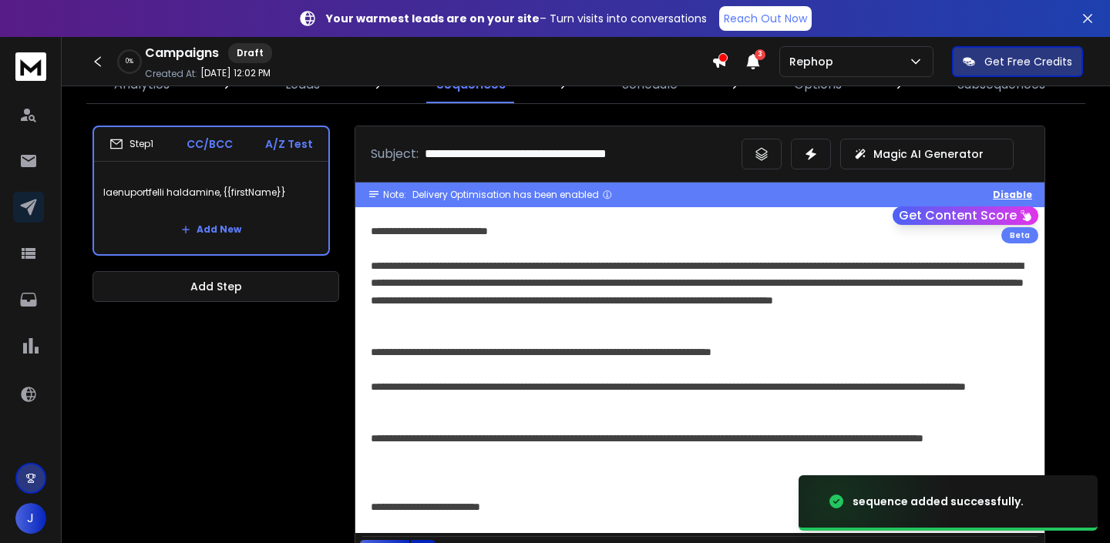
scroll to position [0, 0]
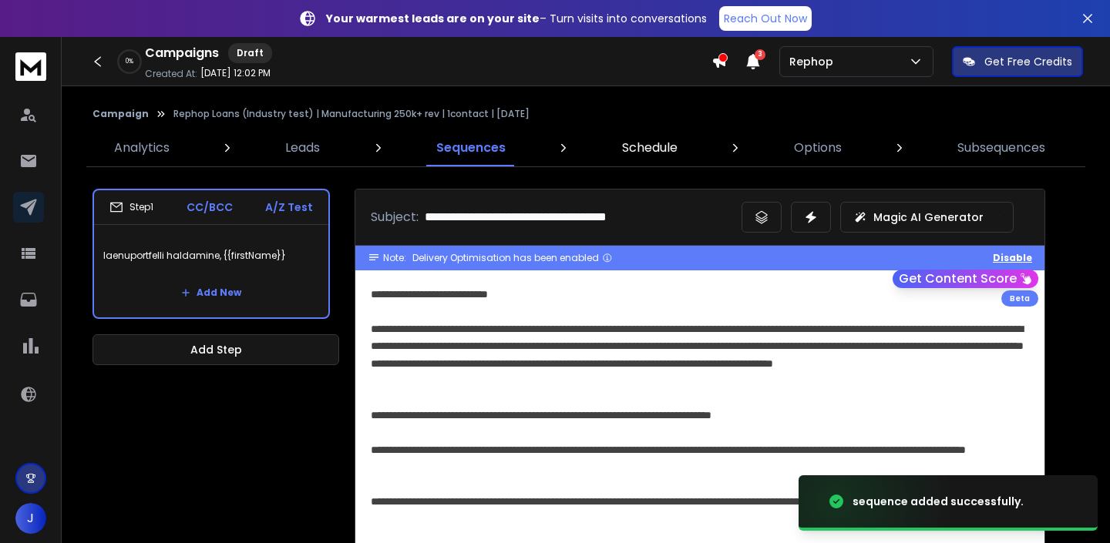
click at [649, 160] on link "Schedule" at bounding box center [650, 147] width 74 height 37
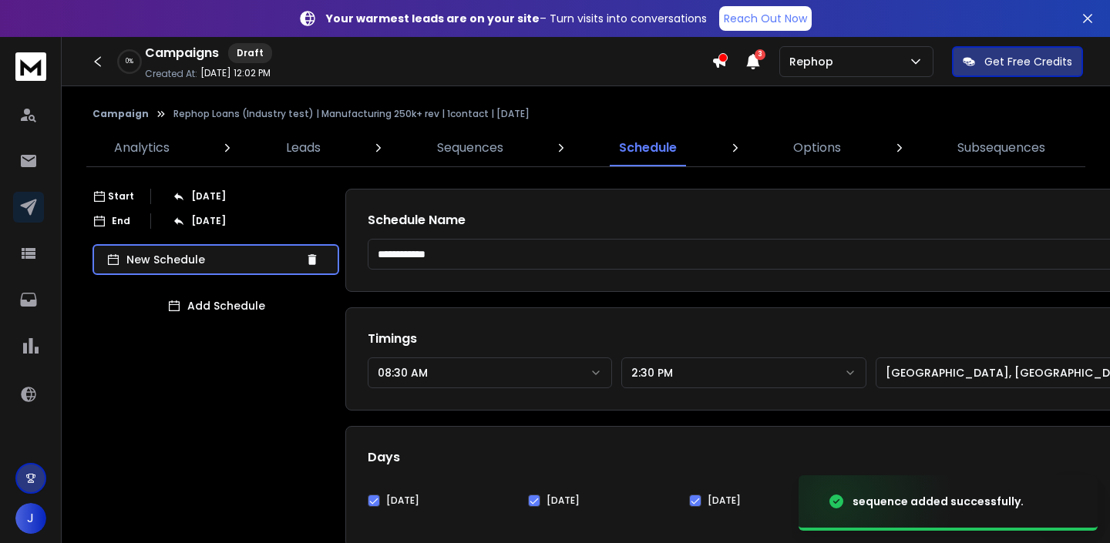
click at [621, 373] on button "2:30 PM" at bounding box center [743, 373] width 244 height 31
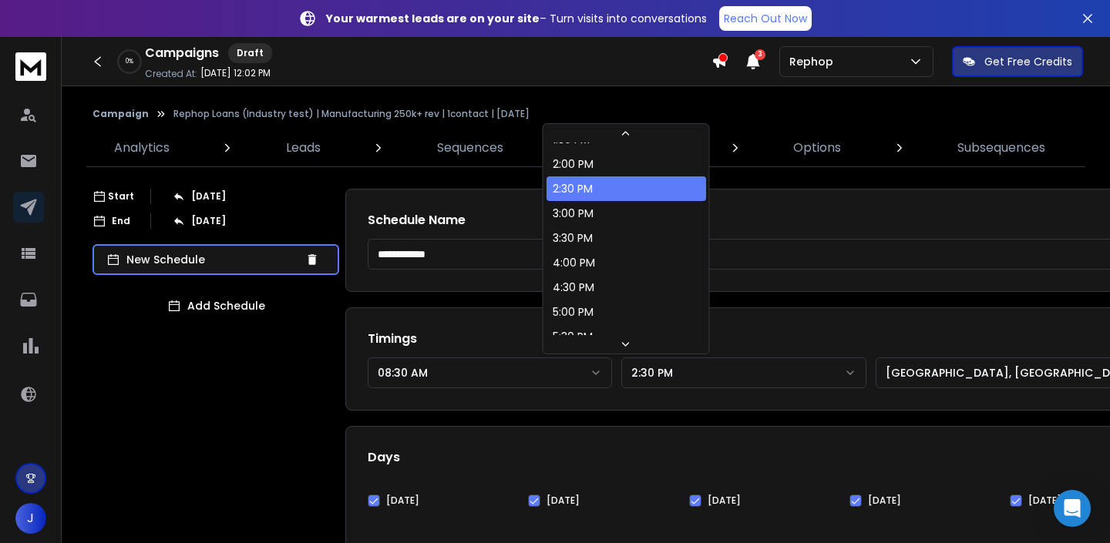
scroll to position [245, 0]
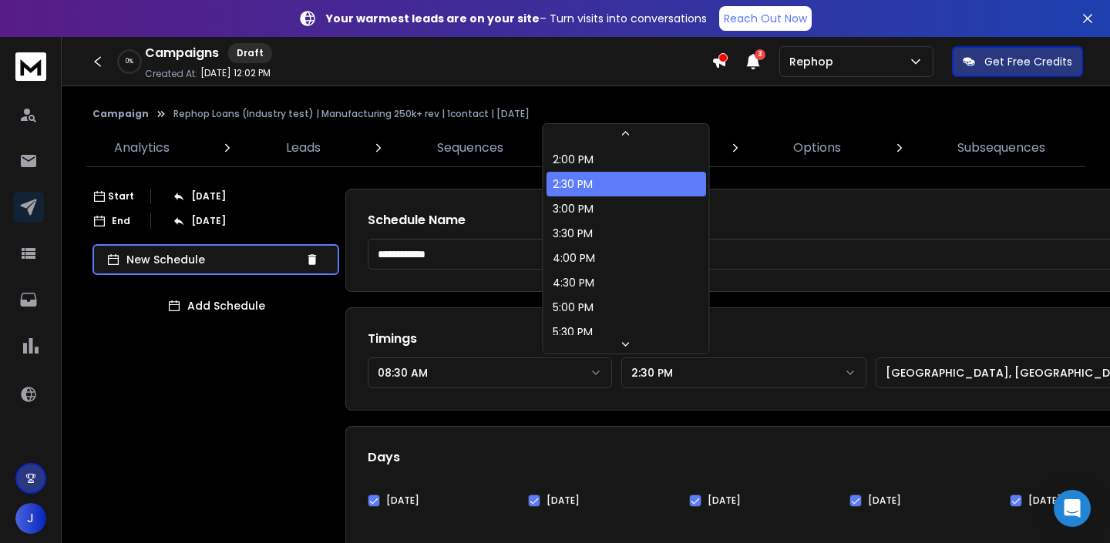
select select "********"
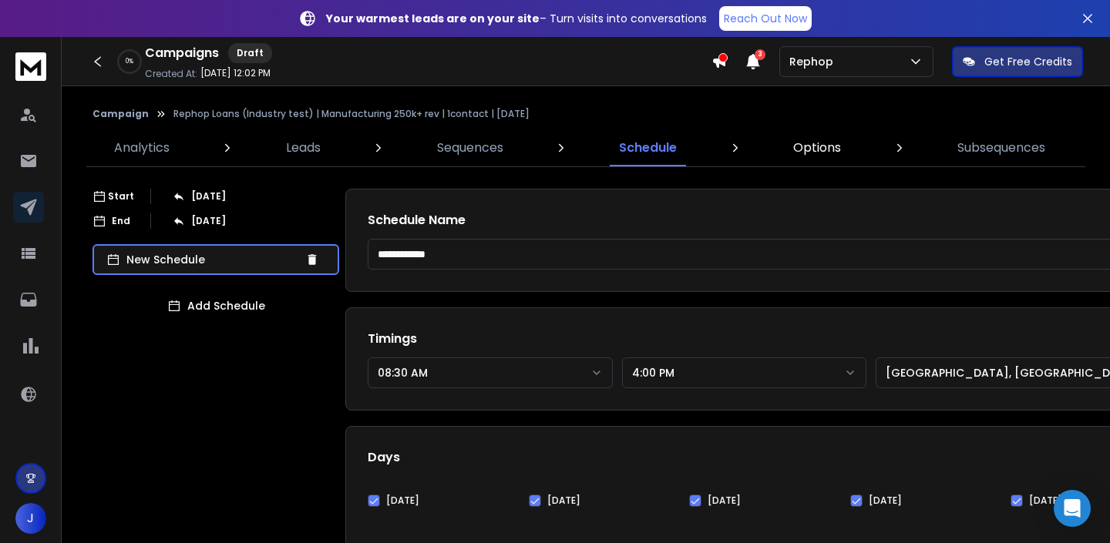
click at [809, 143] on p "Options" at bounding box center [817, 148] width 48 height 18
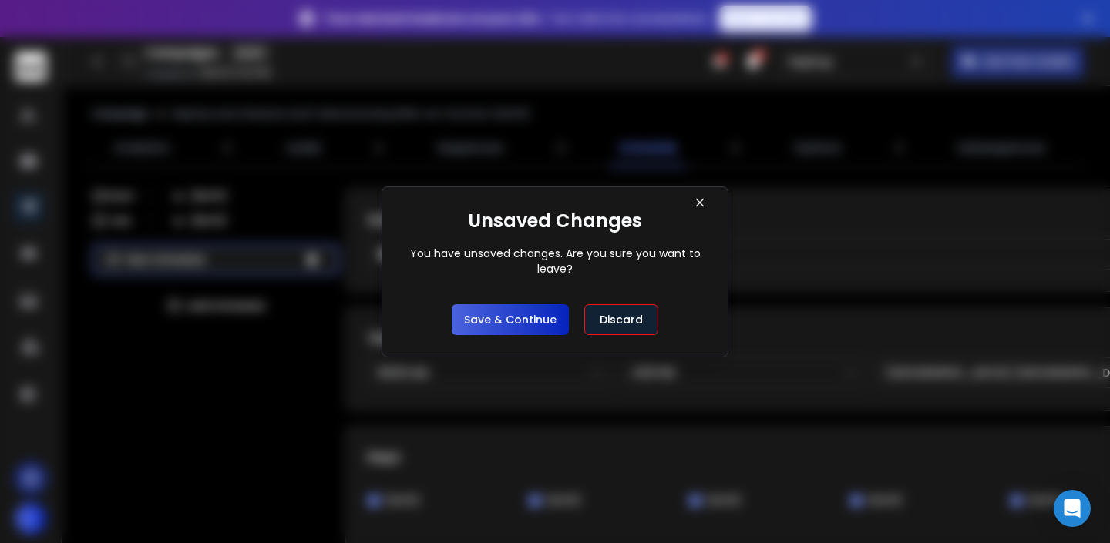
click at [525, 320] on button "Save & Continue" at bounding box center [510, 319] width 117 height 31
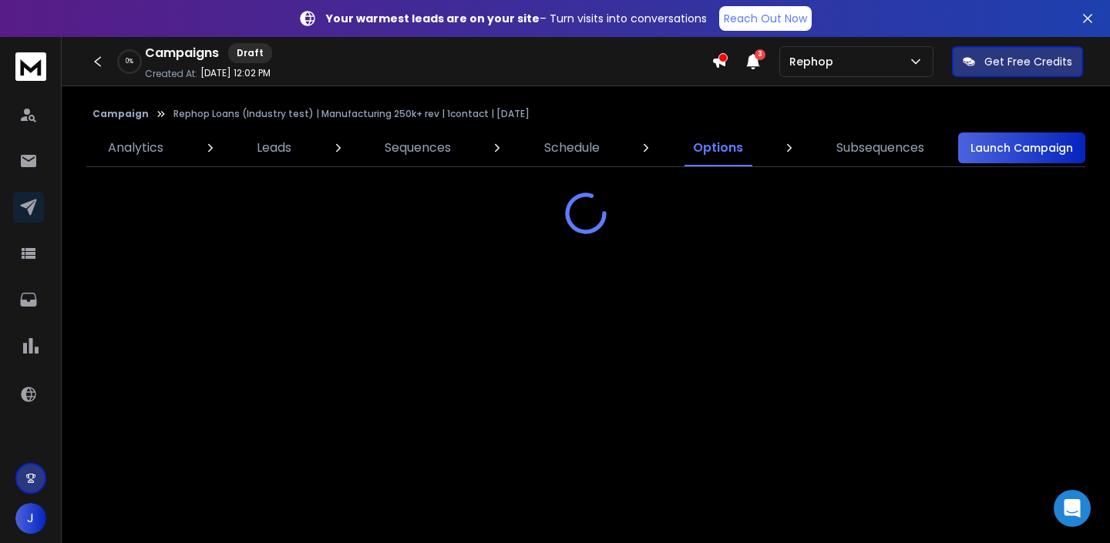
select select "*"
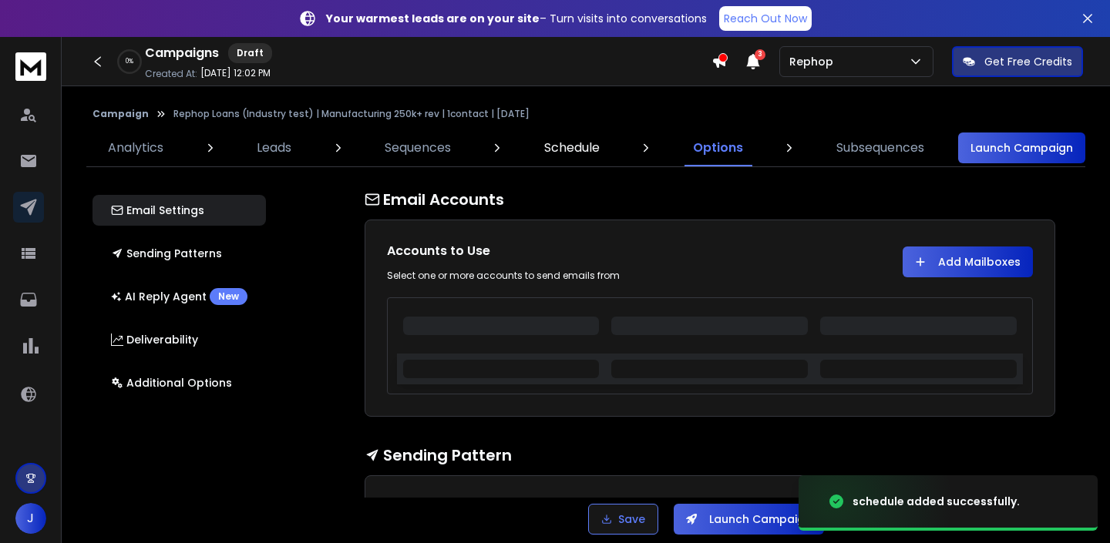
click at [573, 146] on p "Schedule" at bounding box center [571, 148] width 55 height 18
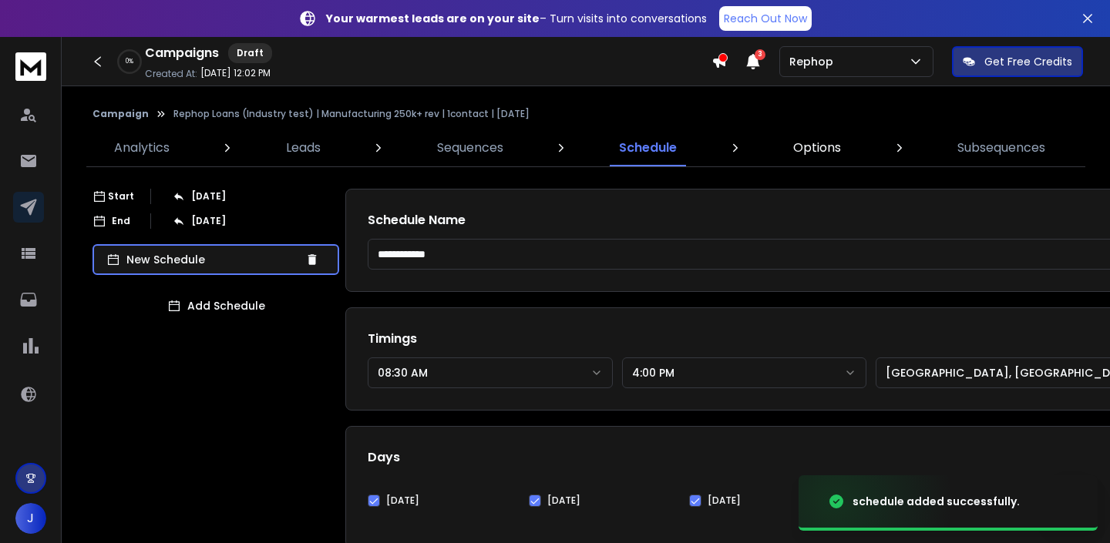
click at [784, 139] on link "Options" at bounding box center [817, 147] width 66 height 37
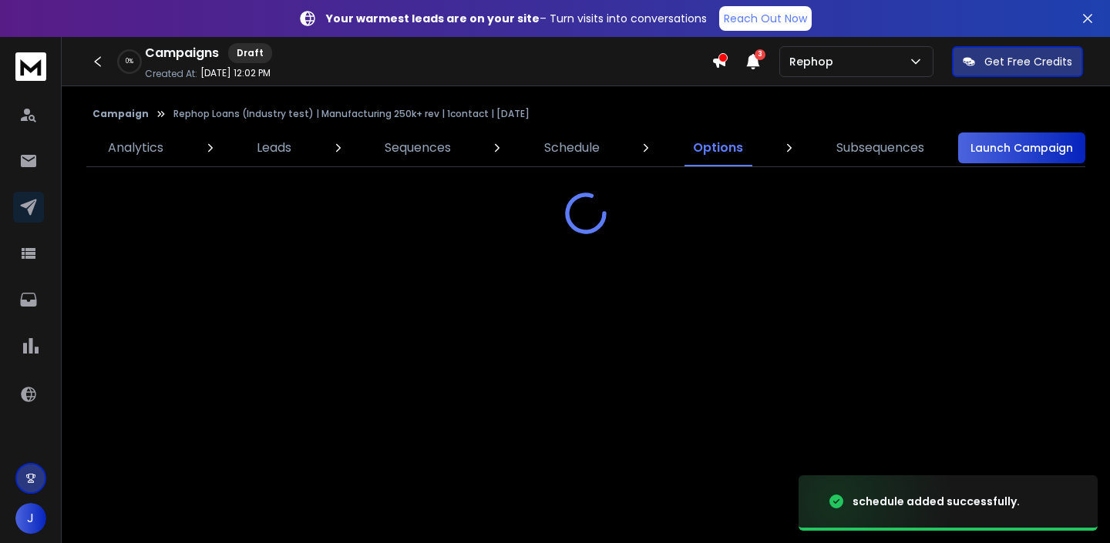
select select "*"
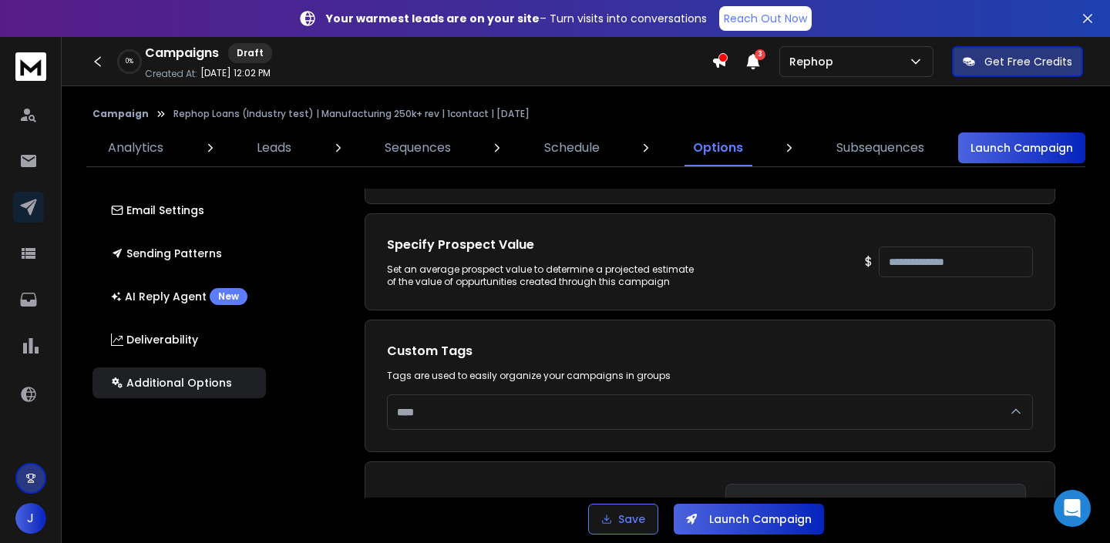
scroll to position [3047, 0]
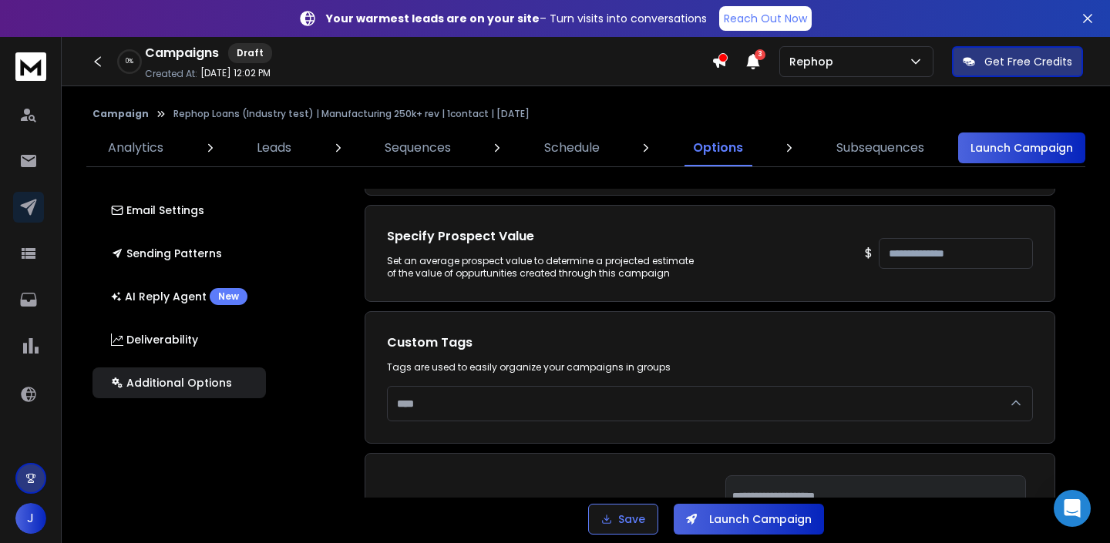
click at [626, 387] on div at bounding box center [710, 403] width 646 height 35
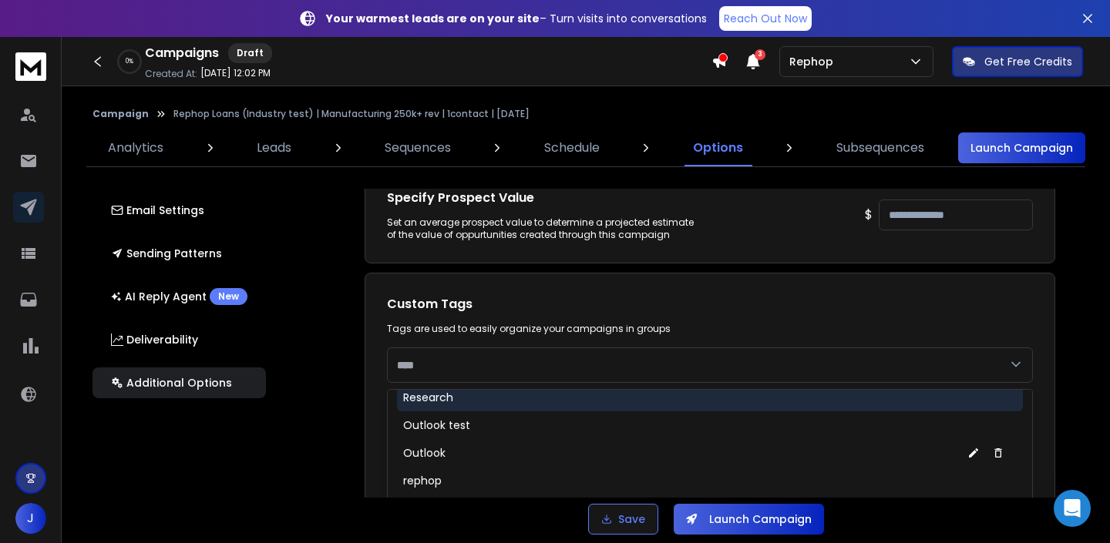
scroll to position [3116, 0]
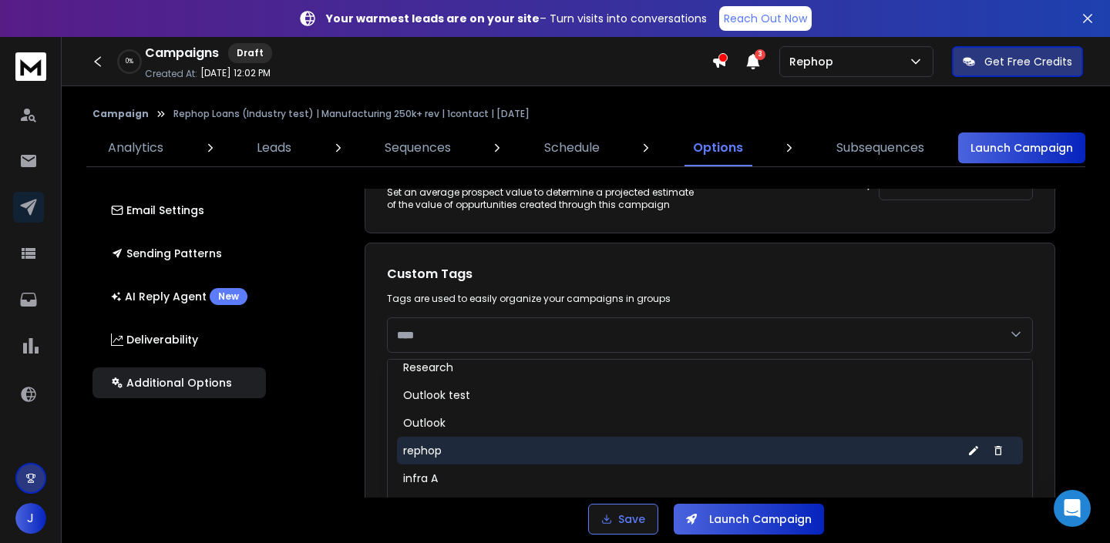
click at [603, 448] on div "rephop" at bounding box center [710, 451] width 626 height 28
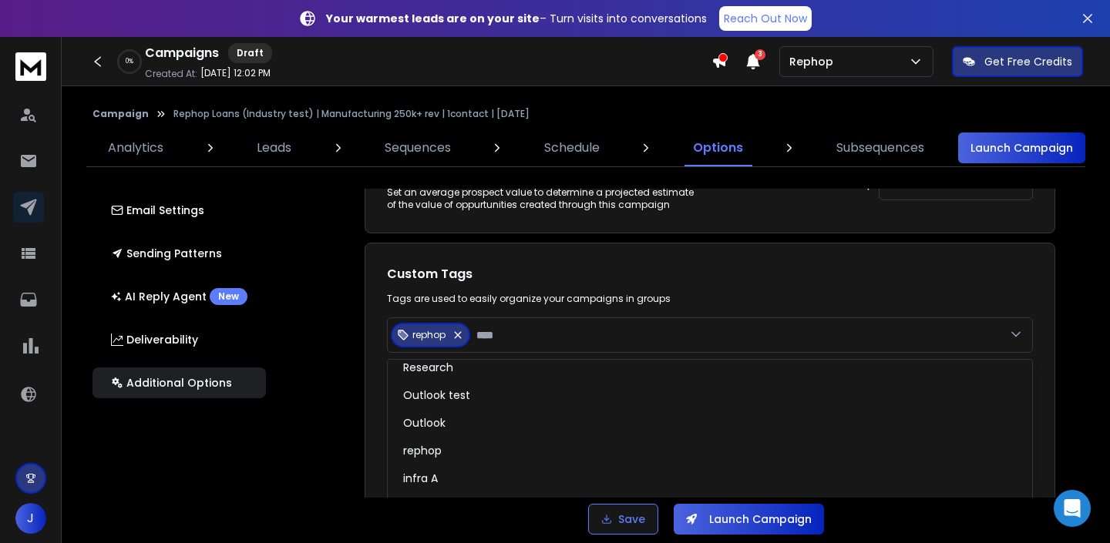
click at [653, 270] on h1 "Custom Tags" at bounding box center [710, 274] width 646 height 18
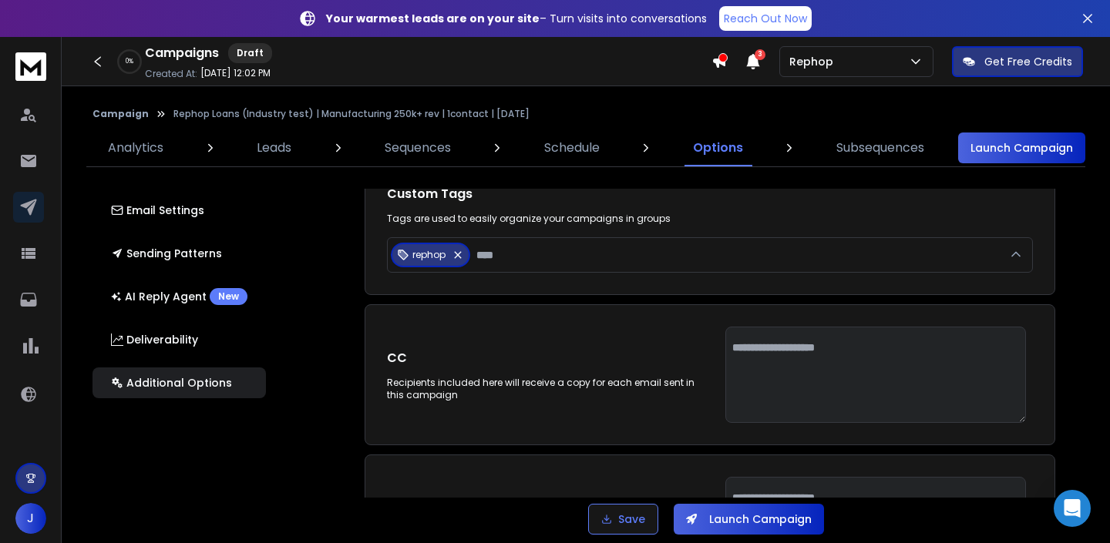
scroll to position [3291, 0]
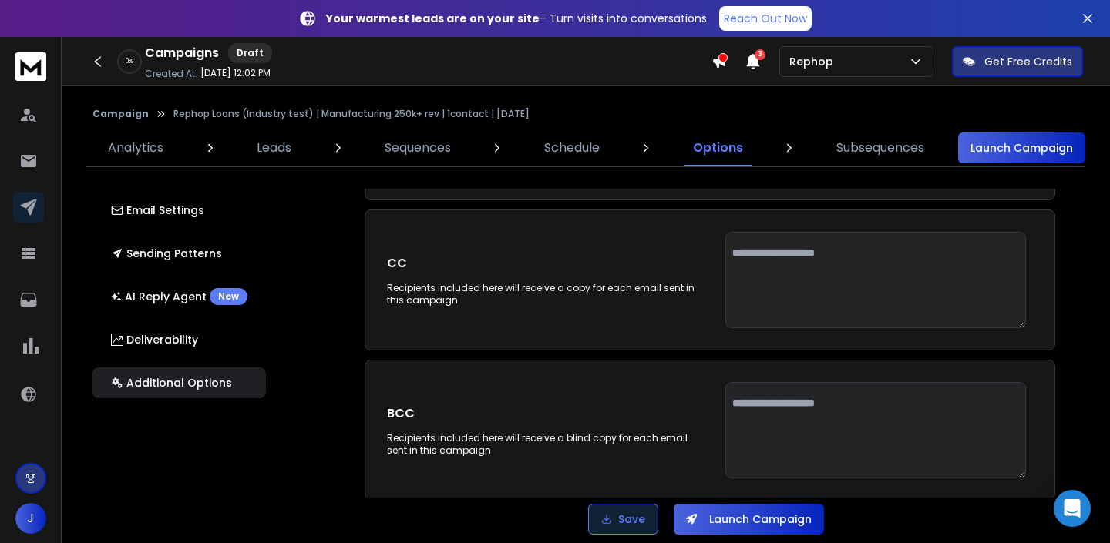
click at [619, 510] on button "Save" at bounding box center [623, 519] width 70 height 31
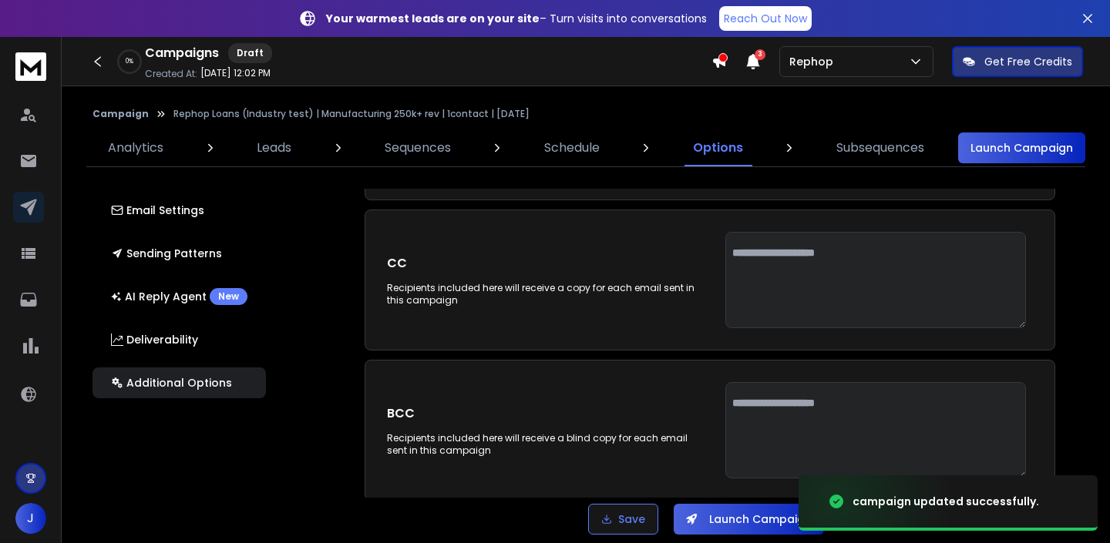
click at [704, 512] on button "Launch Campaign" at bounding box center [749, 519] width 150 height 31
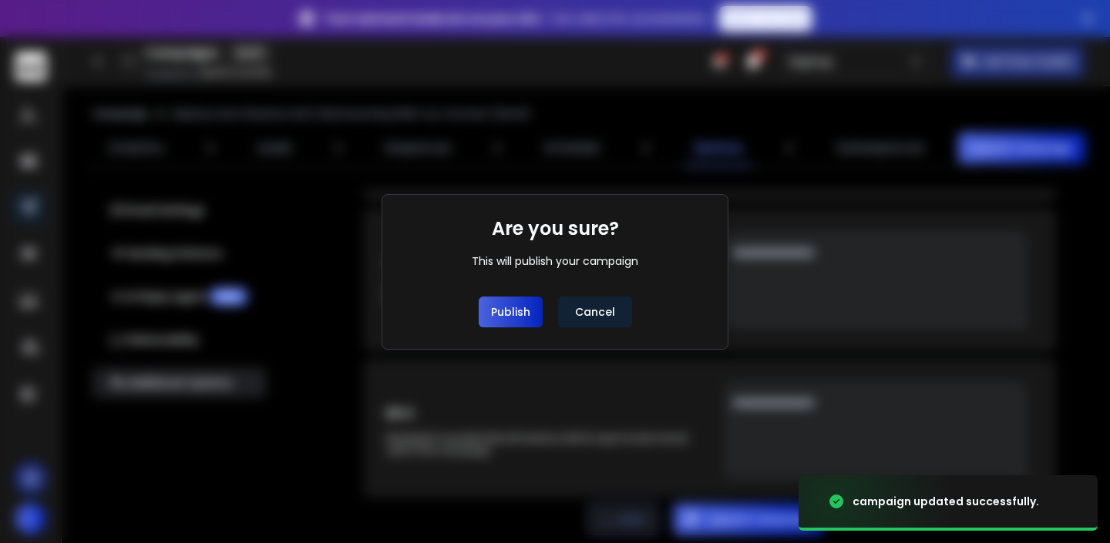
click at [515, 312] on button "Publish" at bounding box center [511, 312] width 64 height 31
